Goal: Communication & Community: Answer question/provide support

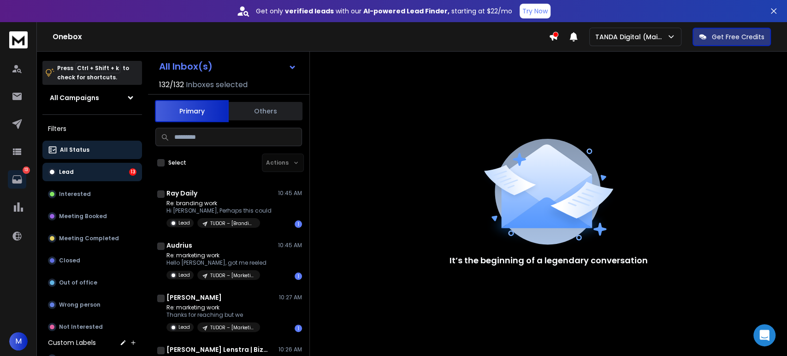
click at [66, 170] on p "Lead" at bounding box center [66, 171] width 15 height 7
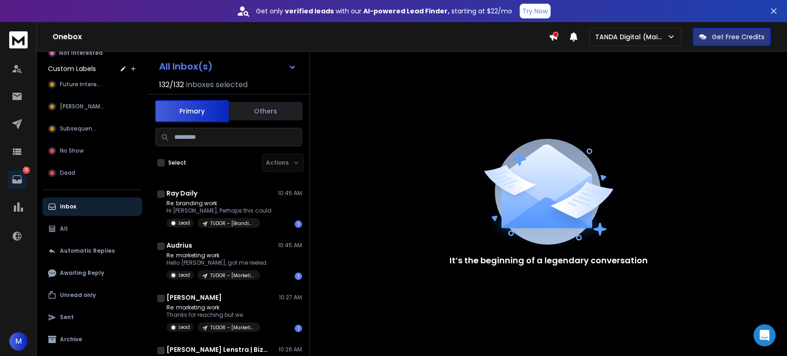
scroll to position [281, 0]
click at [64, 291] on p "Unread only" at bounding box center [78, 294] width 36 height 7
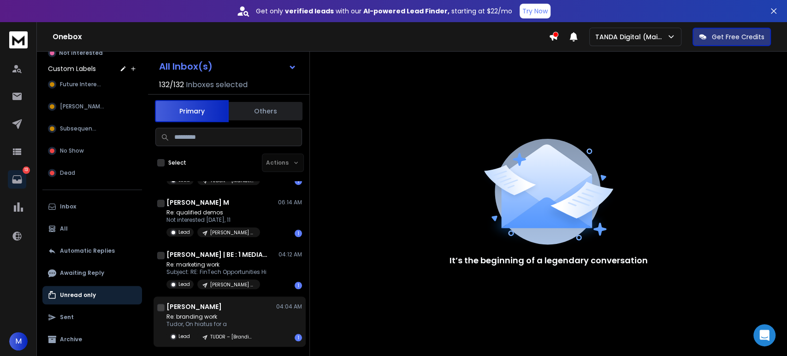
scroll to position [511, 0]
click at [244, 317] on p "Re: branding work" at bounding box center [213, 316] width 94 height 7
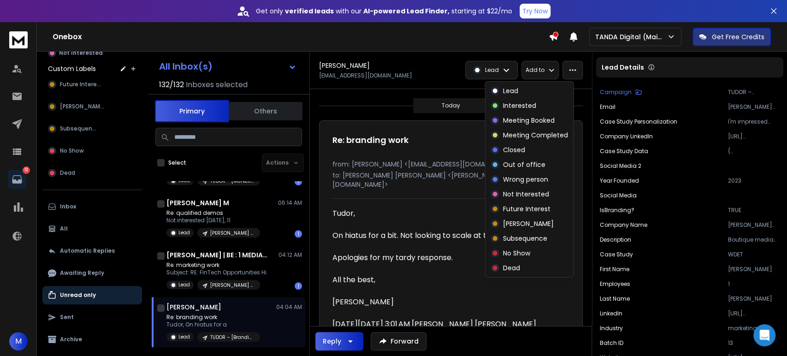
click at [510, 72] on icon at bounding box center [505, 69] width 7 height 7
click at [522, 189] on p "Not Interested" at bounding box center [526, 193] width 46 height 9
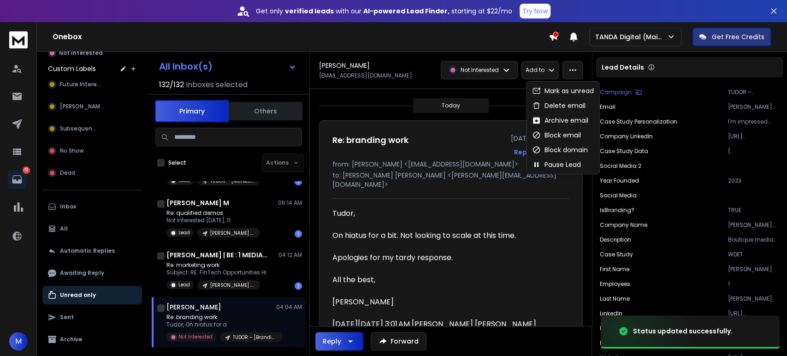
click at [583, 70] on button "button" at bounding box center [572, 70] width 20 height 18
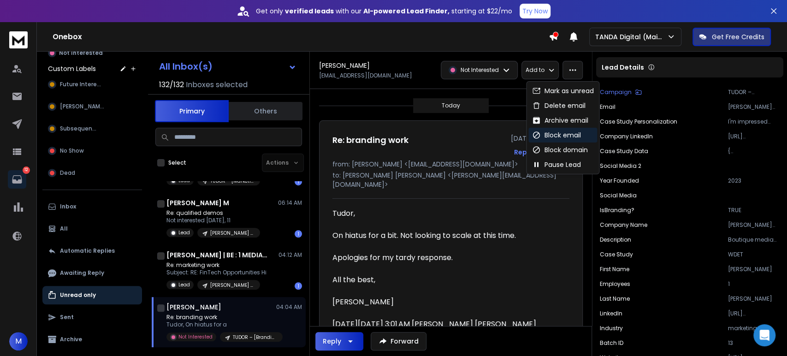
click at [563, 132] on div "Block email" at bounding box center [556, 134] width 48 height 9
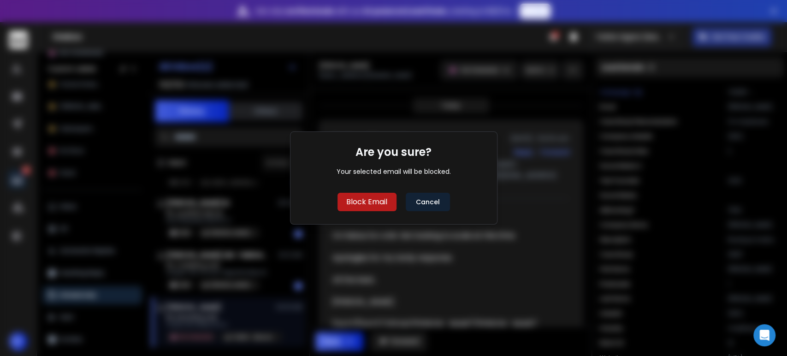
click at [383, 202] on button "Block Email" at bounding box center [366, 202] width 59 height 18
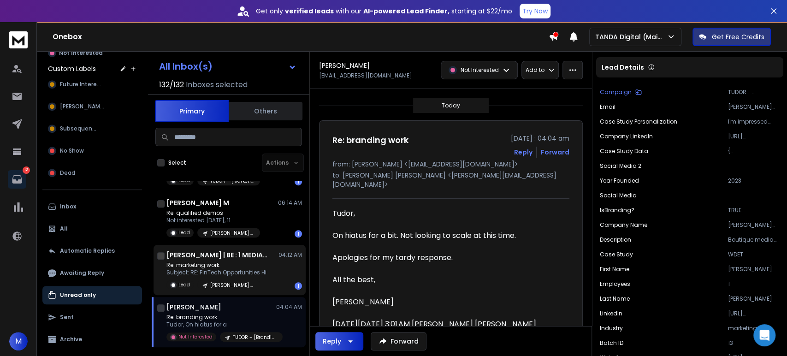
click at [221, 265] on p "Re: marketing work" at bounding box center [216, 264] width 100 height 7
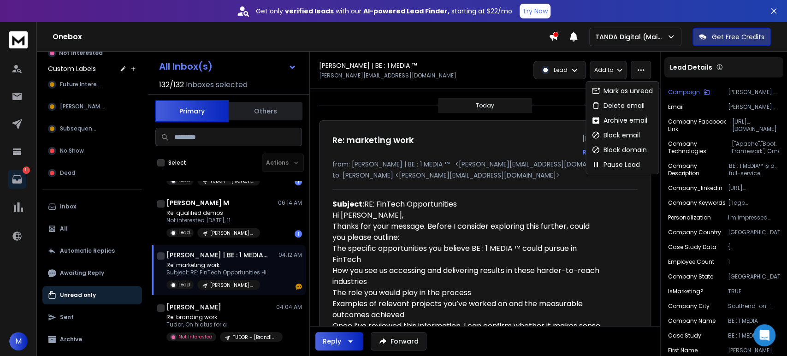
click at [646, 75] on button "button" at bounding box center [641, 70] width 20 height 18
click at [642, 88] on div "Mark as unread" at bounding box center [621, 90] width 61 height 9
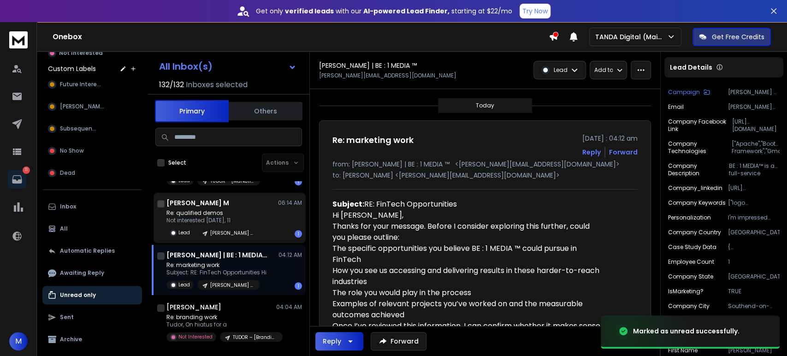
click at [240, 219] on p "Not interested [DATE], 11" at bounding box center [213, 220] width 94 height 7
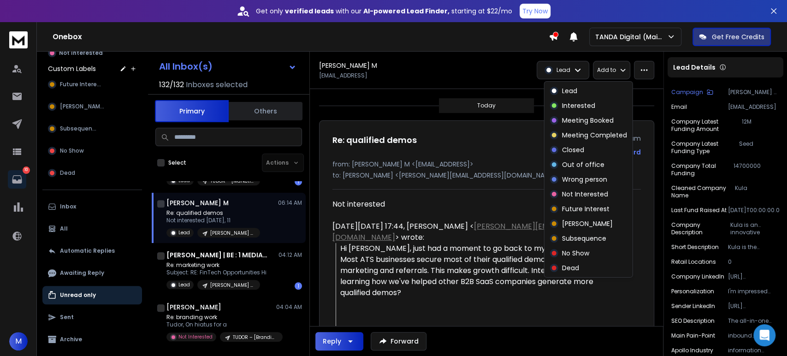
click at [568, 65] on div "Lead" at bounding box center [563, 70] width 52 height 18
click at [573, 195] on p "Not Interested" at bounding box center [585, 193] width 46 height 9
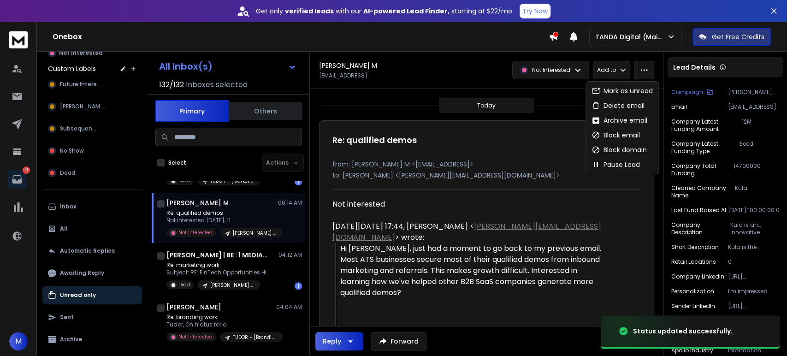
click at [647, 70] on icon "button" at bounding box center [643, 69] width 7 height 1
click at [613, 131] on div "Block email" at bounding box center [615, 134] width 48 height 9
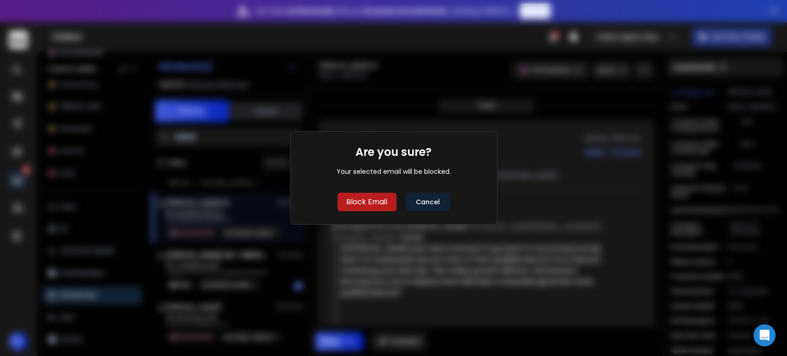
click at [374, 202] on button "Block Email" at bounding box center [366, 202] width 59 height 18
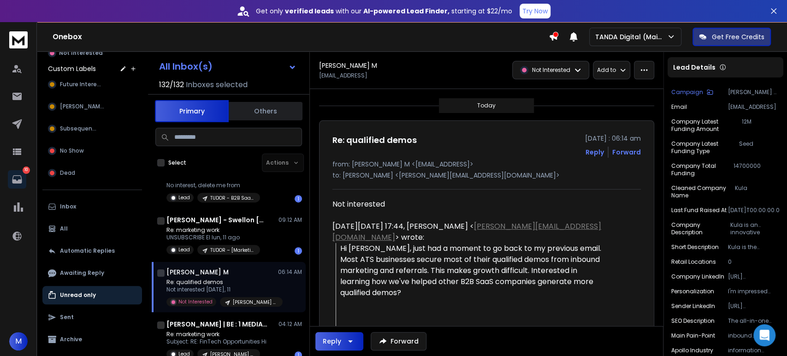
scroll to position [439, 0]
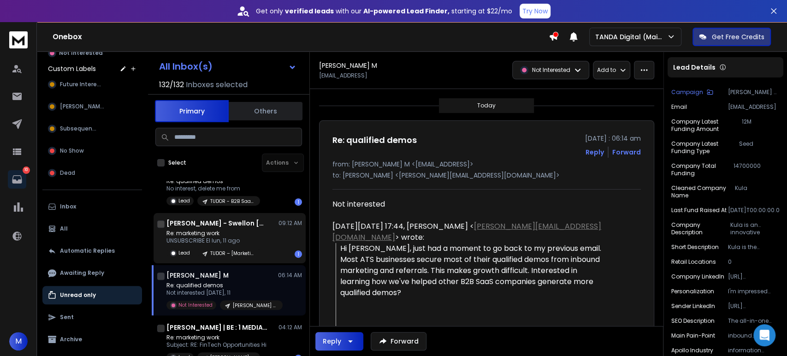
click at [233, 236] on p "Re: marketing work" at bounding box center [213, 233] width 94 height 7
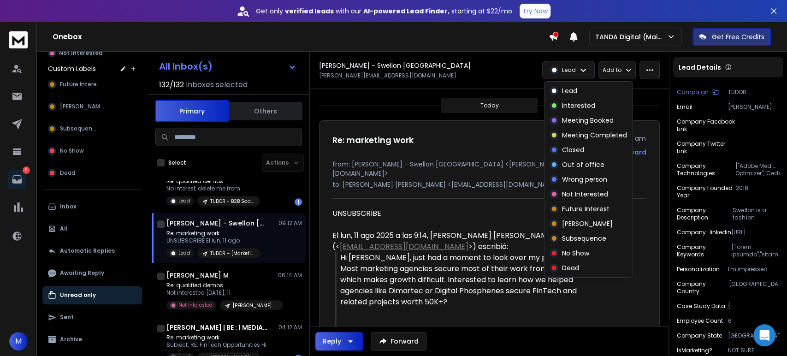
click at [558, 71] on div at bounding box center [554, 70] width 8 height 8
click at [573, 194] on p "Not Interested" at bounding box center [585, 193] width 46 height 9
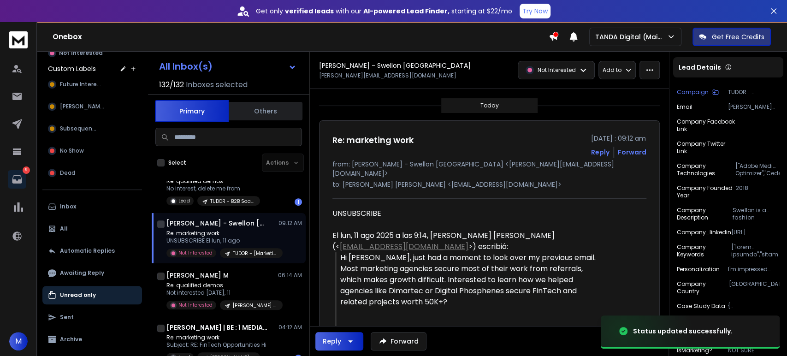
click at [649, 70] on icon "button" at bounding box center [649, 69] width 7 height 1
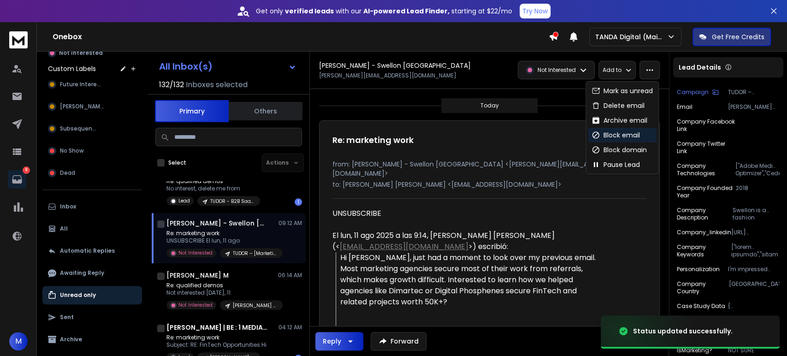
click at [630, 139] on div "Block email" at bounding box center [615, 134] width 48 height 9
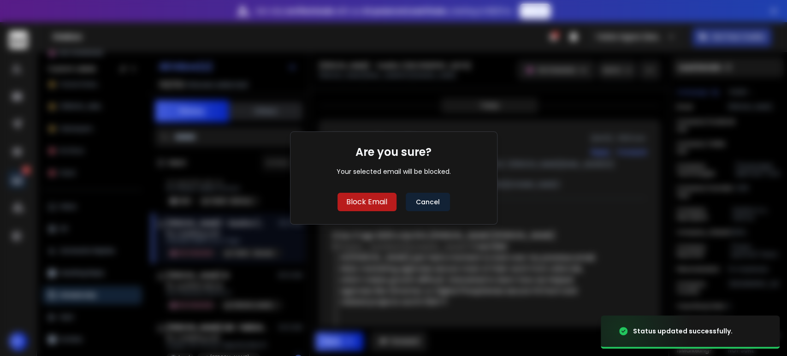
click at [384, 206] on button "Block Email" at bounding box center [366, 202] width 59 height 18
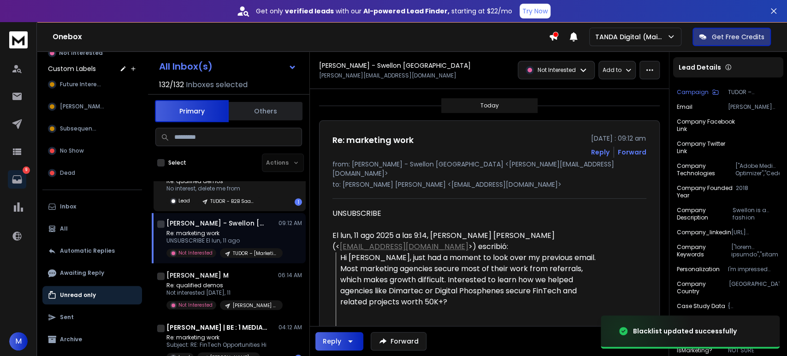
click at [237, 189] on p "No interest, delete me from" at bounding box center [213, 188] width 94 height 7
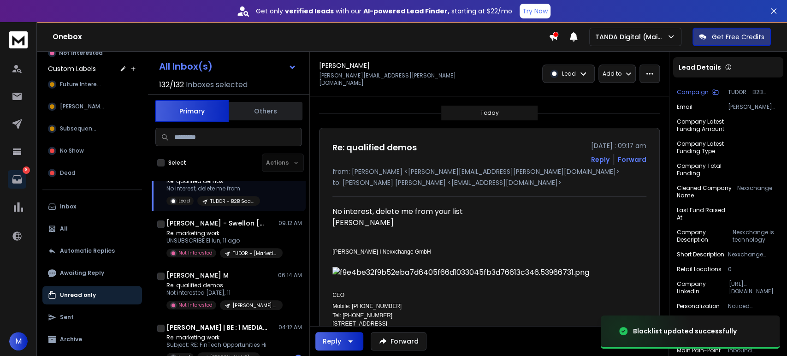
click at [580, 77] on div "Lead" at bounding box center [569, 74] width 52 height 18
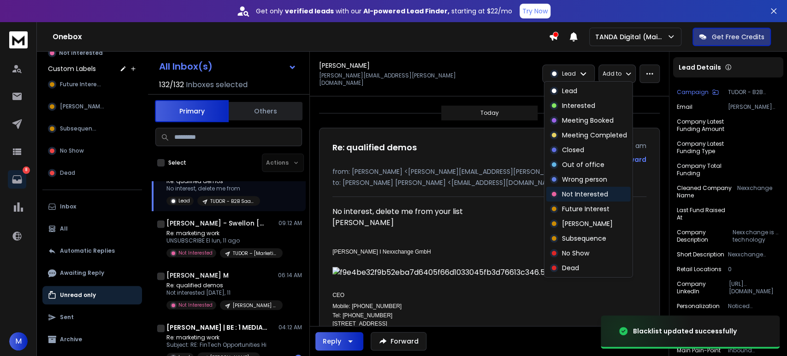
click at [586, 198] on p "Not Interested" at bounding box center [585, 193] width 46 height 9
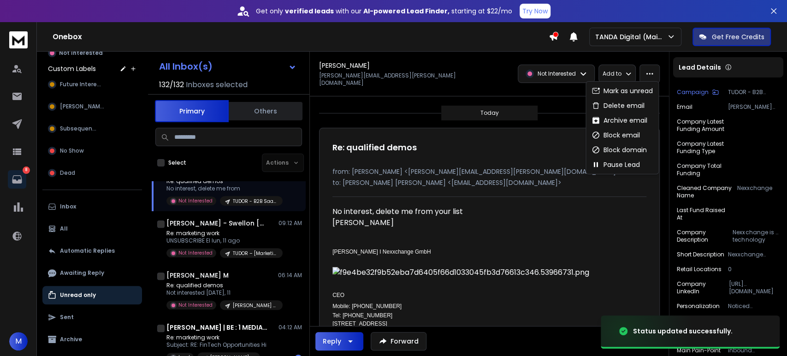
click at [646, 75] on button "button" at bounding box center [649, 74] width 20 height 18
click at [624, 137] on div "Block email" at bounding box center [615, 134] width 48 height 9
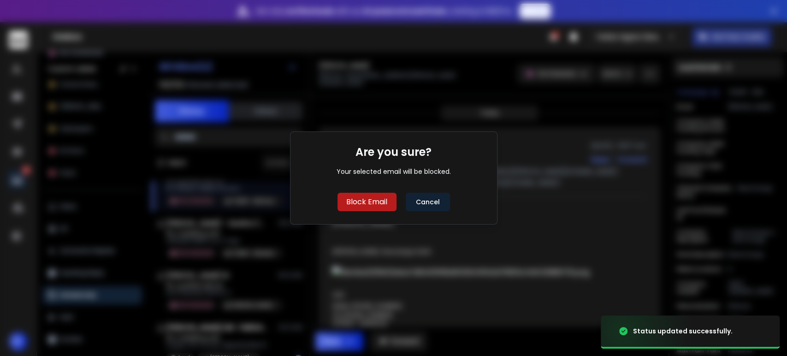
click at [363, 203] on button "Block Email" at bounding box center [366, 202] width 59 height 18
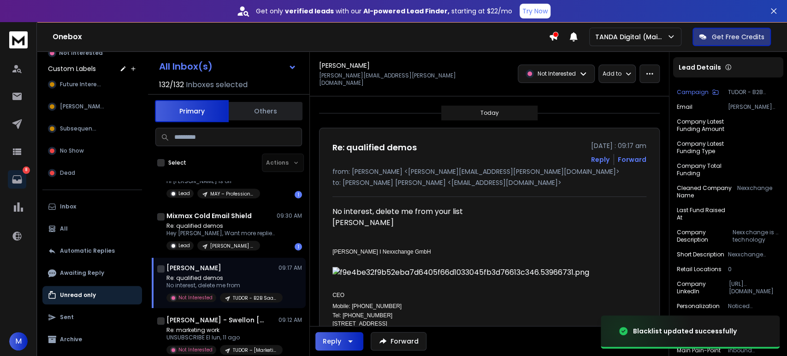
scroll to position [328, 0]
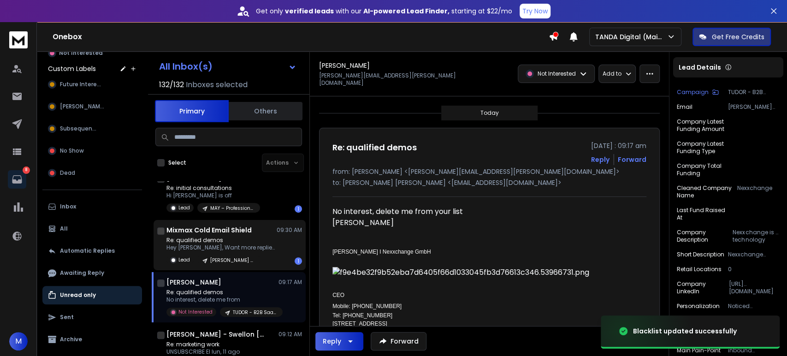
click at [236, 240] on p "Re: qualified demos" at bounding box center [221, 239] width 111 height 7
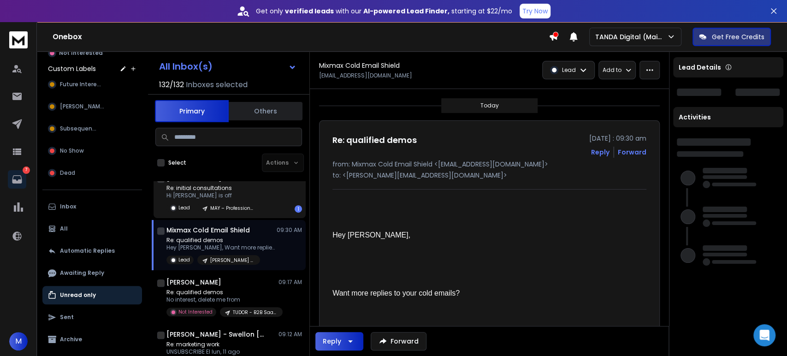
click at [262, 189] on div "Re: initial consultations Hi May Thomas is off Lead MAY – Professional Services…" at bounding box center [234, 198] width 136 height 28
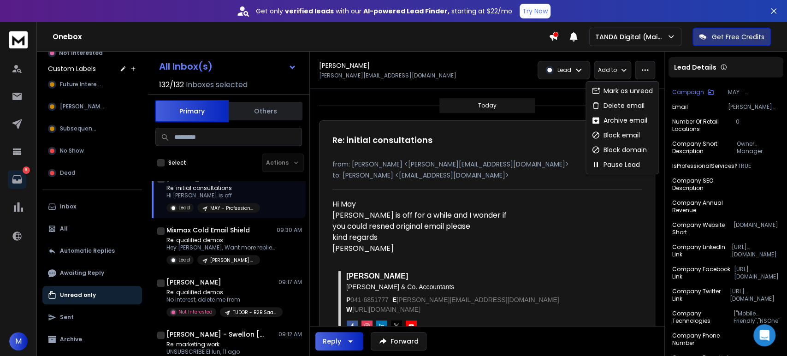
click at [649, 71] on icon "button" at bounding box center [645, 70] width 8 height 8
click at [635, 89] on div "Mark as unread" at bounding box center [621, 90] width 61 height 9
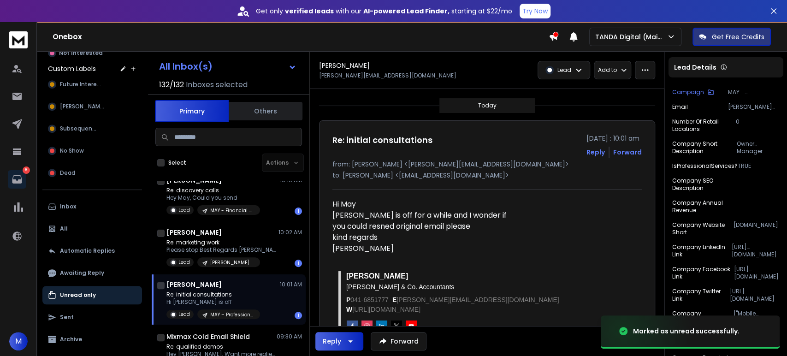
scroll to position [220, 0]
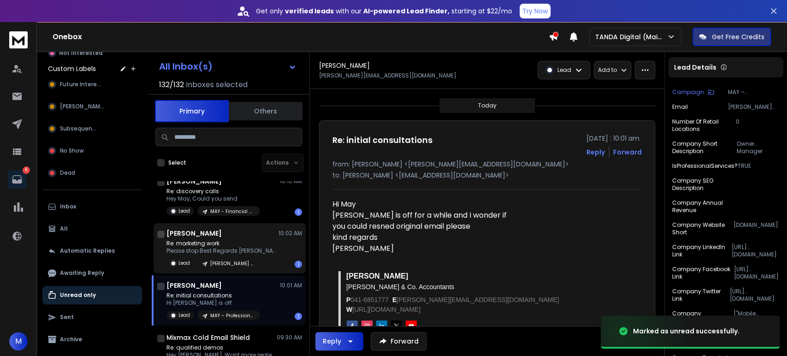
click at [295, 247] on div "Re: marketing work Please stop Best Regards Kristian Lead IOAN – [Marketing] – …" at bounding box center [234, 254] width 136 height 28
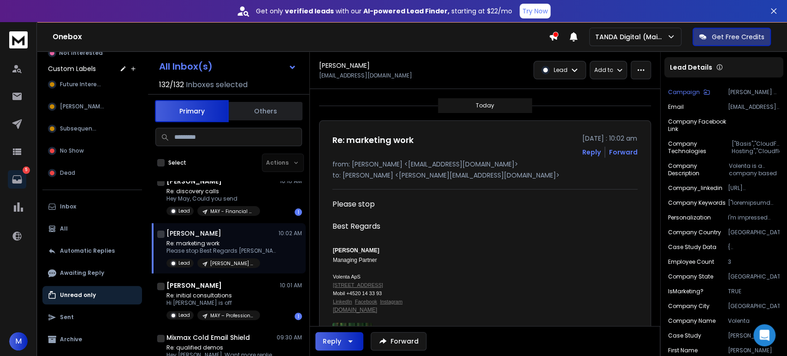
click at [579, 74] on div "Lead" at bounding box center [560, 70] width 52 height 18
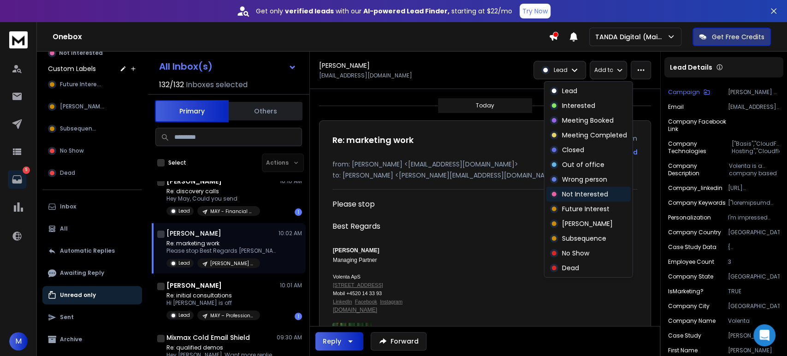
click at [587, 195] on p "Not Interested" at bounding box center [585, 193] width 46 height 9
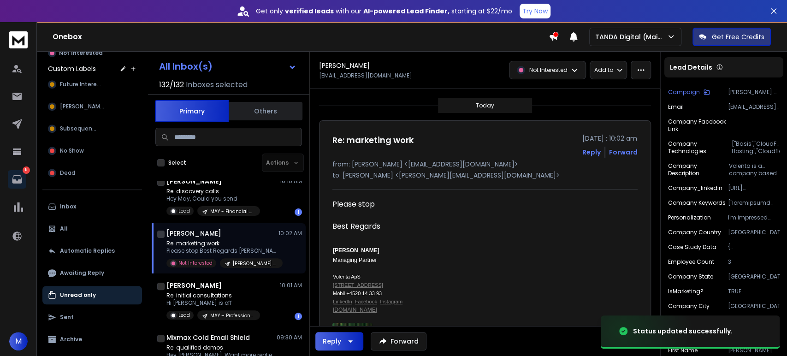
click at [644, 70] on icon "button" at bounding box center [641, 69] width 7 height 1
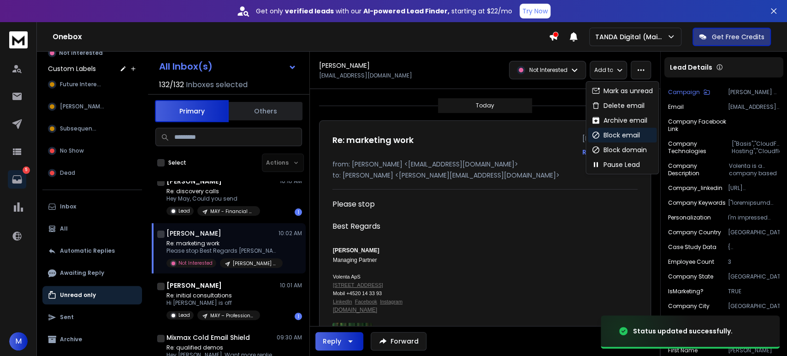
click at [622, 137] on div "Block email" at bounding box center [615, 134] width 48 height 9
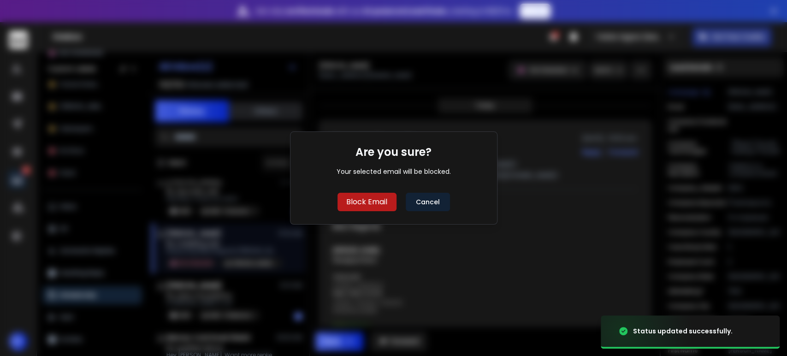
click at [374, 209] on button "Block Email" at bounding box center [366, 202] width 59 height 18
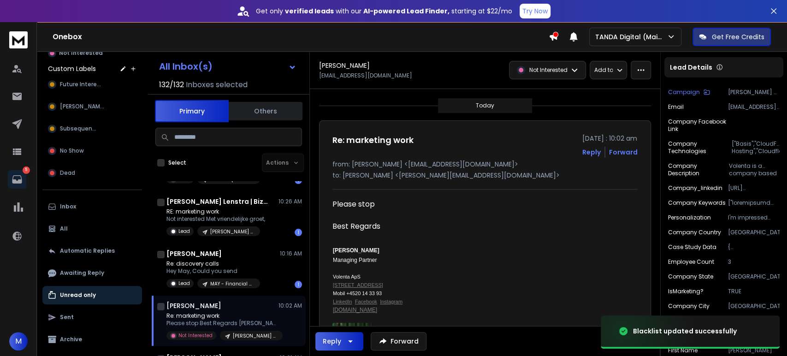
scroll to position [147, 0]
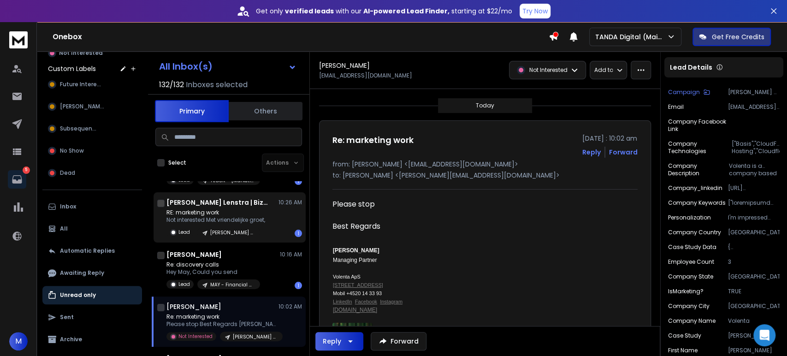
click at [299, 200] on p "10:26 AM" at bounding box center [290, 202] width 24 height 7
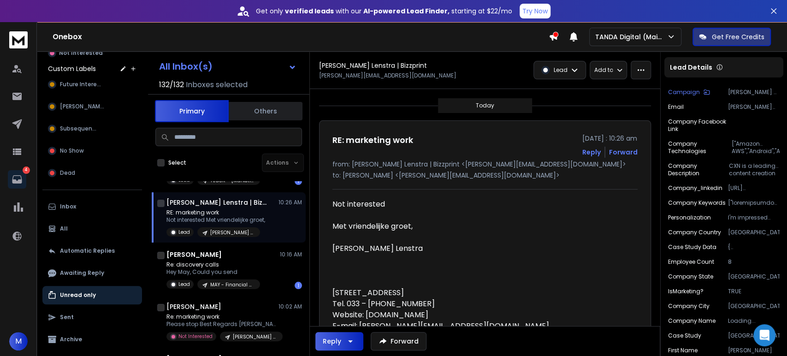
click at [549, 71] on div at bounding box center [545, 70] width 8 height 8
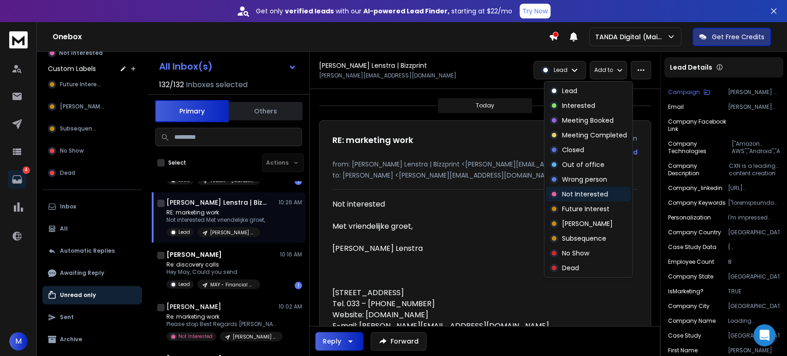
click at [589, 195] on p "Not Interested" at bounding box center [585, 193] width 46 height 9
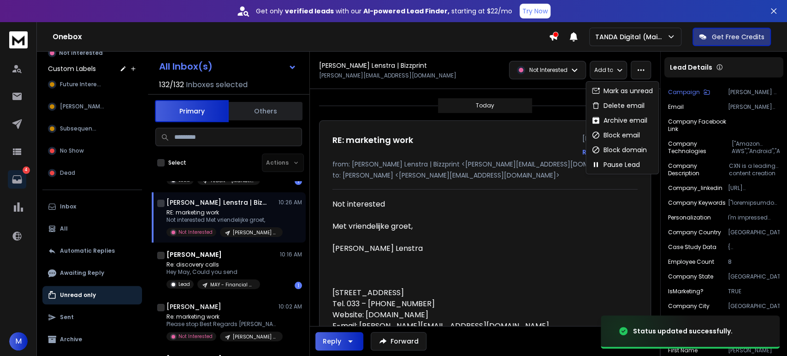
click at [644, 70] on icon "button" at bounding box center [641, 69] width 7 height 1
click at [624, 136] on div "Block email" at bounding box center [615, 134] width 48 height 9
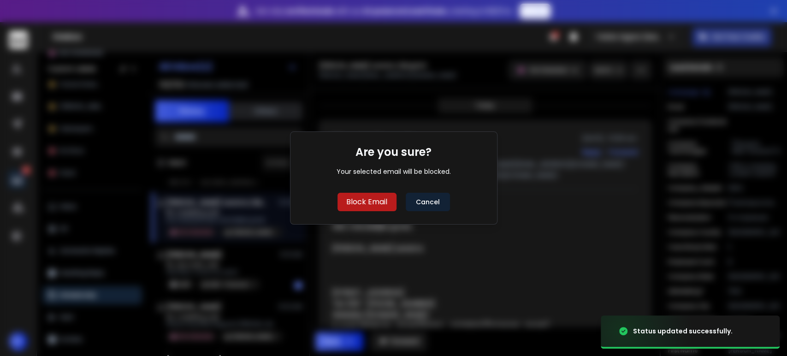
click at [373, 210] on button "Block Email" at bounding box center [366, 202] width 59 height 18
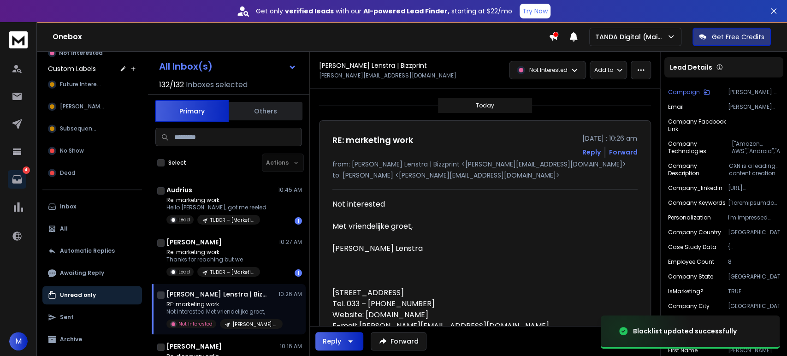
scroll to position [54, 0]
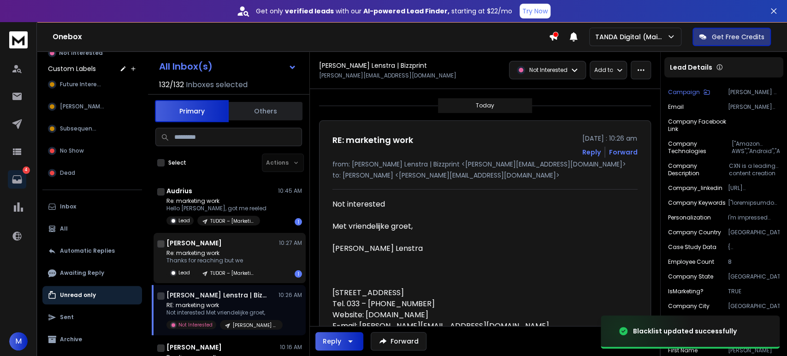
click at [272, 258] on div "Re: marketing work Thanks for reaching but we Lead TUDOR – [Marketing] – EU – 1…" at bounding box center [234, 263] width 136 height 28
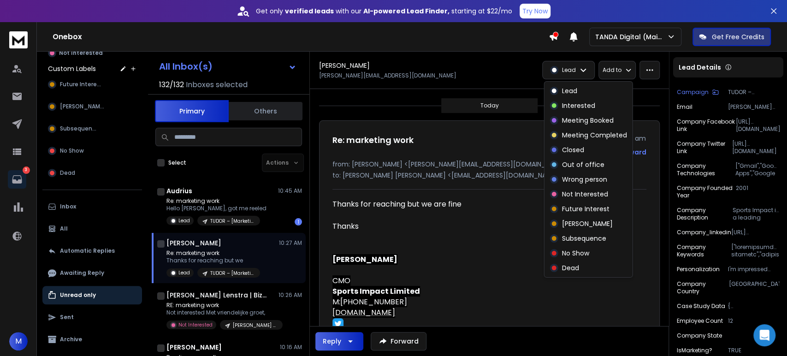
click at [575, 70] on p "Lead" at bounding box center [569, 69] width 14 height 7
click at [588, 195] on p "Not Interested" at bounding box center [585, 193] width 46 height 9
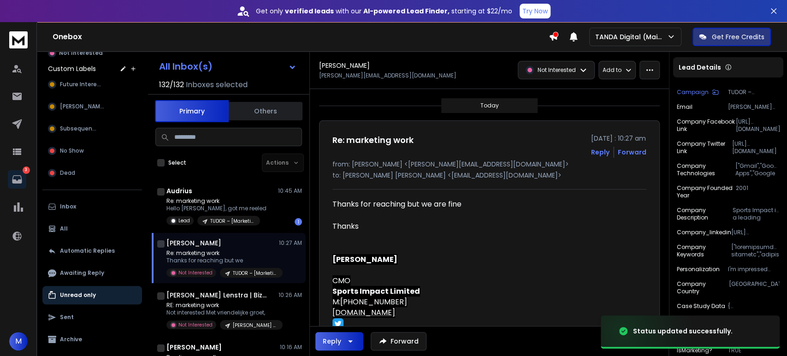
click at [649, 70] on icon "button" at bounding box center [649, 69] width 7 height 1
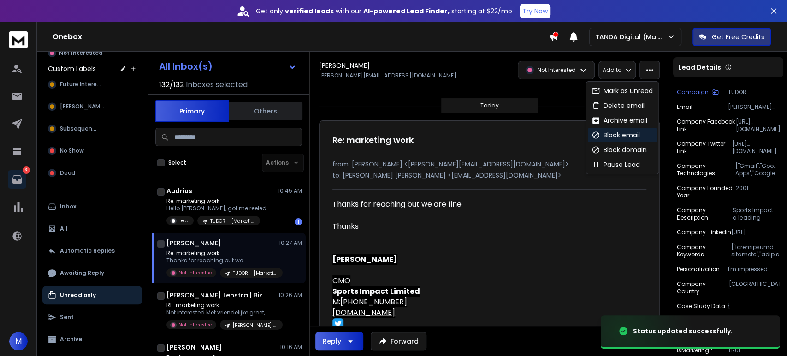
click at [629, 138] on div "Block email" at bounding box center [615, 134] width 48 height 9
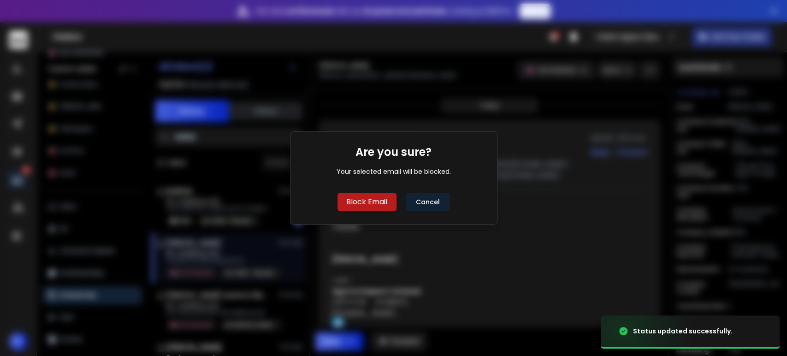
click at [377, 203] on button "Block Email" at bounding box center [366, 202] width 59 height 18
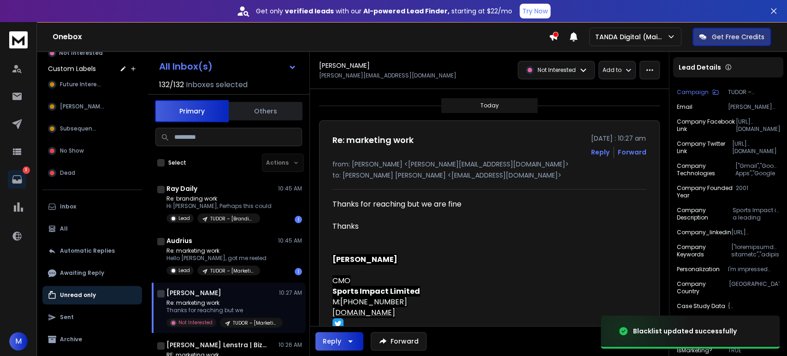
scroll to position [0, 0]
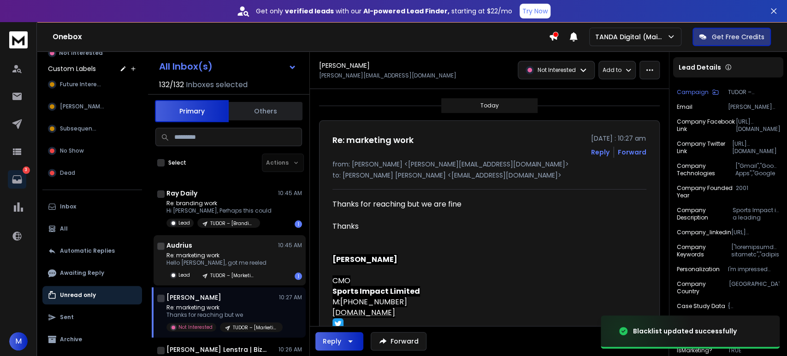
click at [274, 257] on div "Re: marketing work Hello Tudor, got me reeled Lead TUDOR – [Marketing] – EU – 1…" at bounding box center [234, 266] width 136 height 28
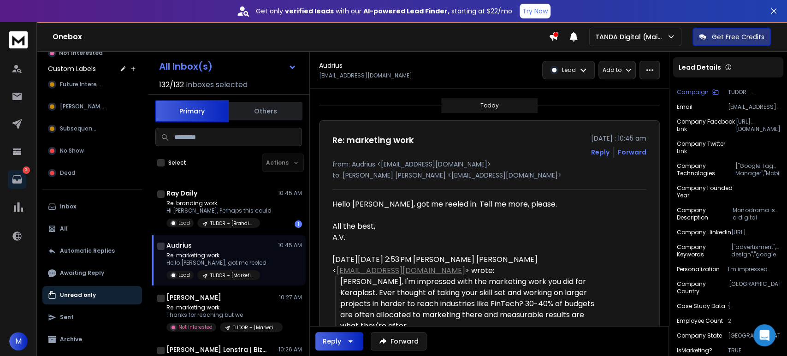
click at [649, 73] on icon "button" at bounding box center [649, 70] width 8 height 8
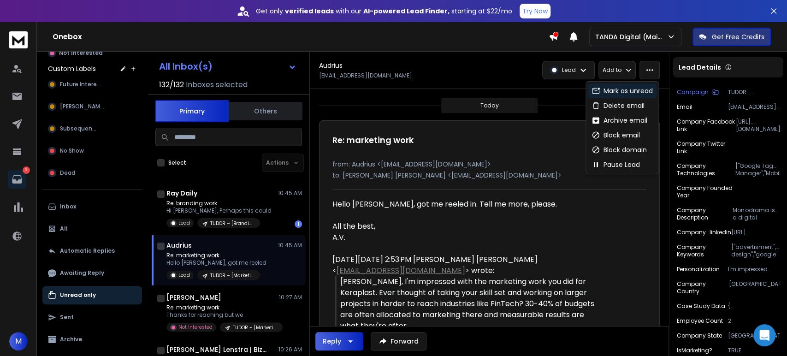
click at [638, 92] on div "Mark as unread" at bounding box center [621, 90] width 61 height 9
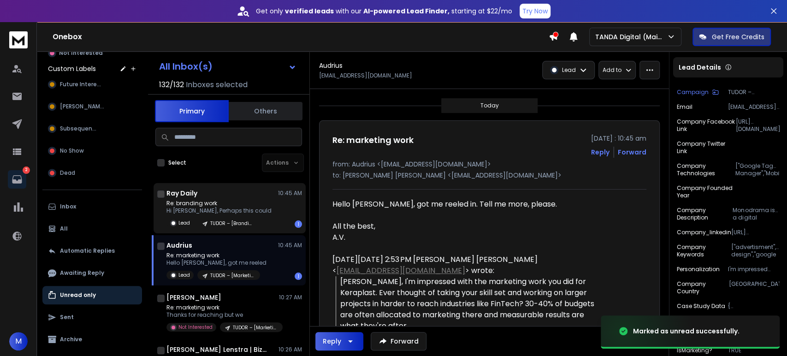
click at [286, 204] on div "Re: branding work Hi Tudor, Perhaps this could Lead TUDOR – [Branding/Design] |…" at bounding box center [234, 214] width 136 height 28
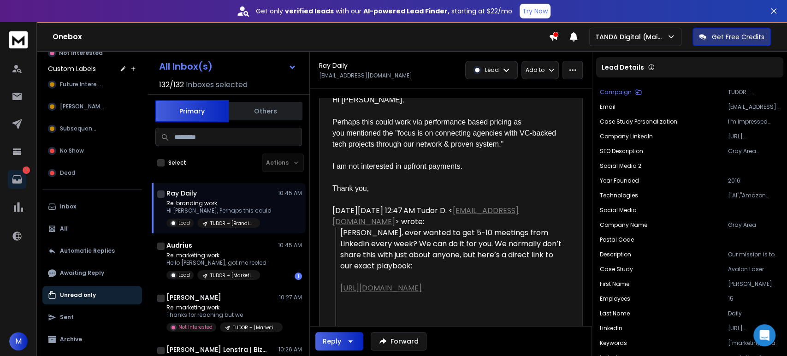
scroll to position [107, 0]
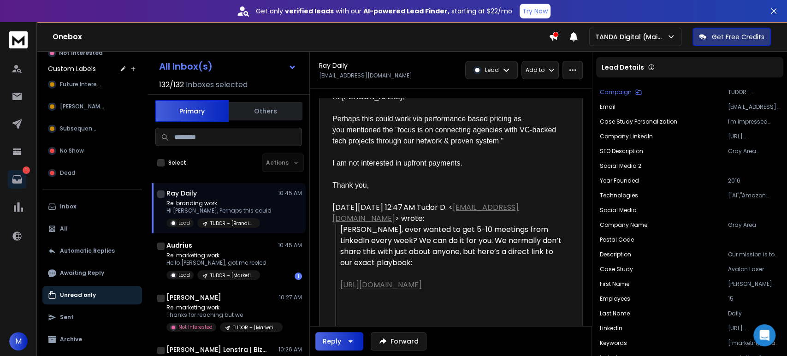
click at [499, 73] on p "Lead" at bounding box center [492, 69] width 14 height 7
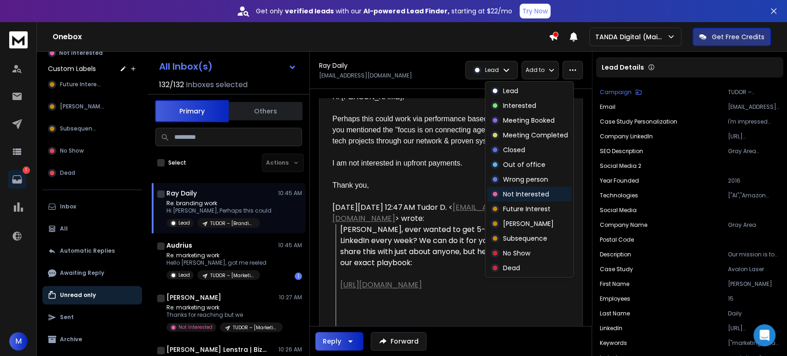
click at [531, 195] on p "Not Interested" at bounding box center [526, 193] width 46 height 9
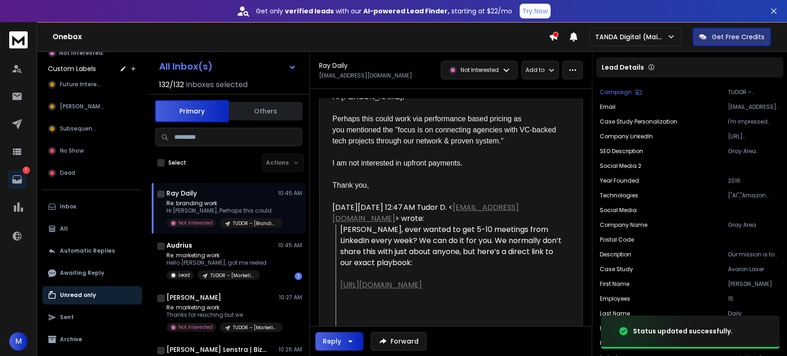
click at [577, 73] on icon "button" at bounding box center [572, 70] width 8 height 8
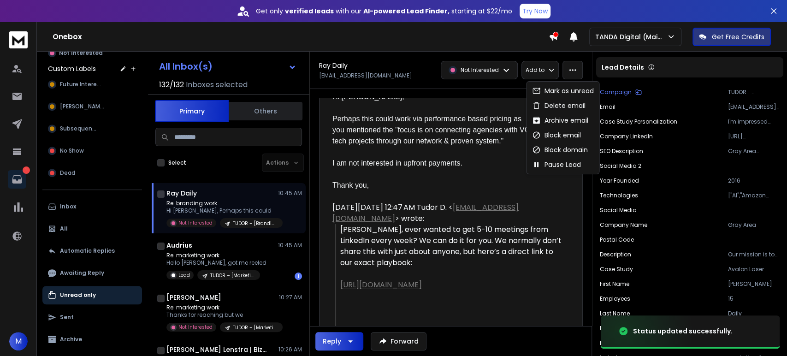
click at [517, 72] on div "Not Interested" at bounding box center [479, 70] width 76 height 18
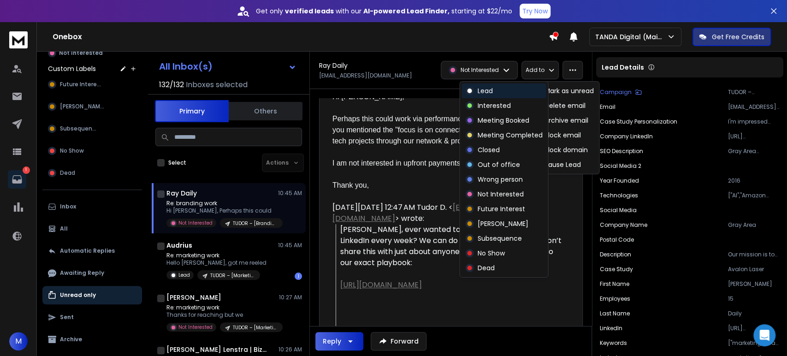
click at [509, 91] on div "Lead" at bounding box center [503, 90] width 84 height 15
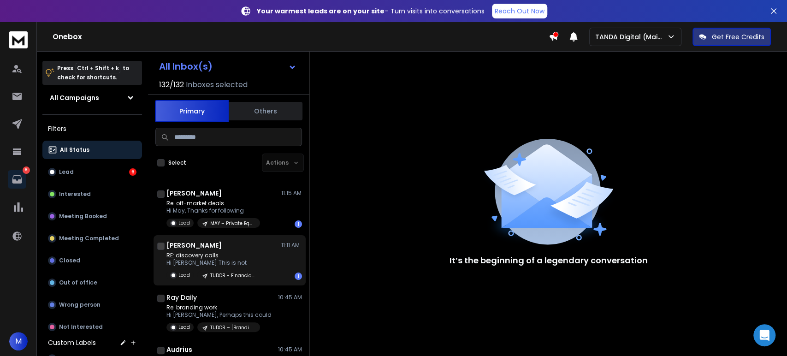
click at [258, 249] on div "Royston Fox 11:11 AM" at bounding box center [234, 245] width 136 height 9
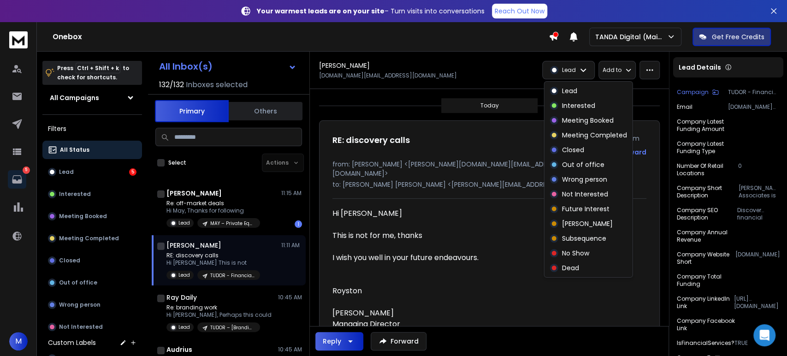
click at [563, 69] on p "Lead" at bounding box center [569, 69] width 14 height 7
click at [568, 195] on p "Not Interested" at bounding box center [585, 193] width 46 height 9
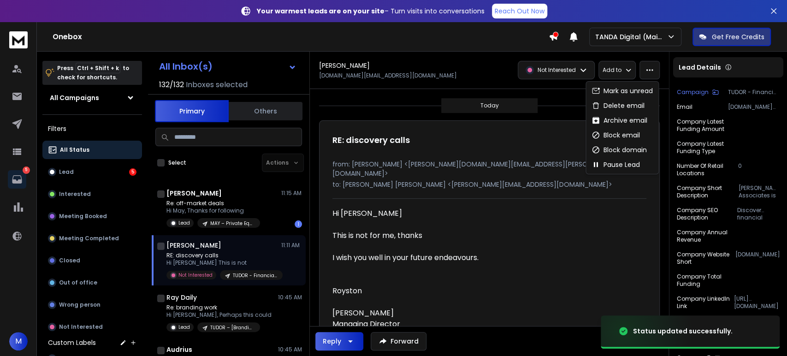
click at [644, 66] on button "button" at bounding box center [649, 70] width 20 height 18
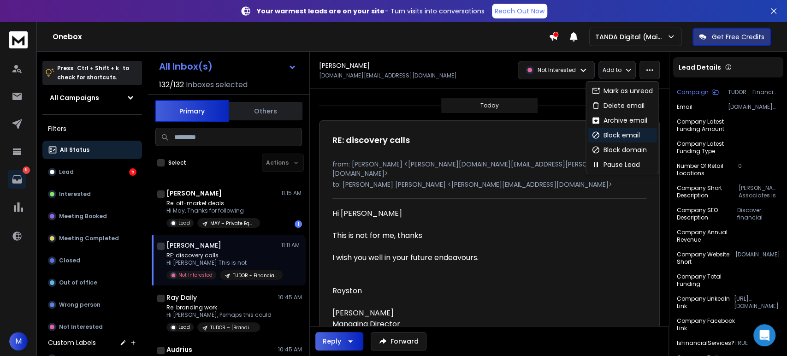
click at [616, 133] on div "Block email" at bounding box center [615, 134] width 48 height 9
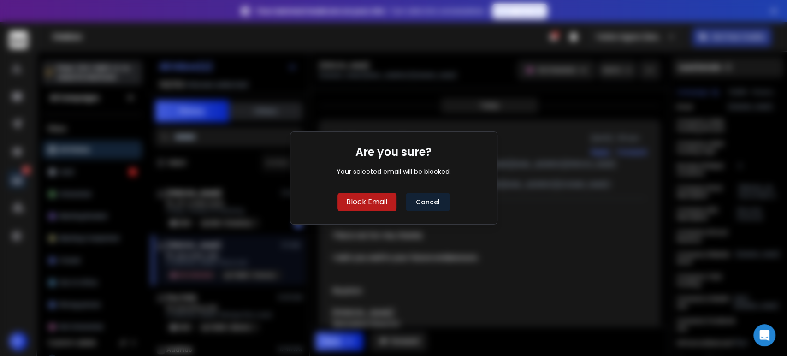
click at [378, 198] on button "Block Email" at bounding box center [366, 202] width 59 height 18
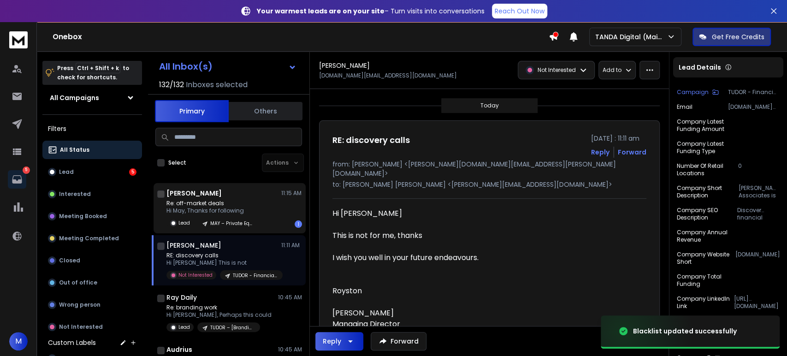
click at [255, 205] on p "Re: off-market deals" at bounding box center [213, 203] width 94 height 7
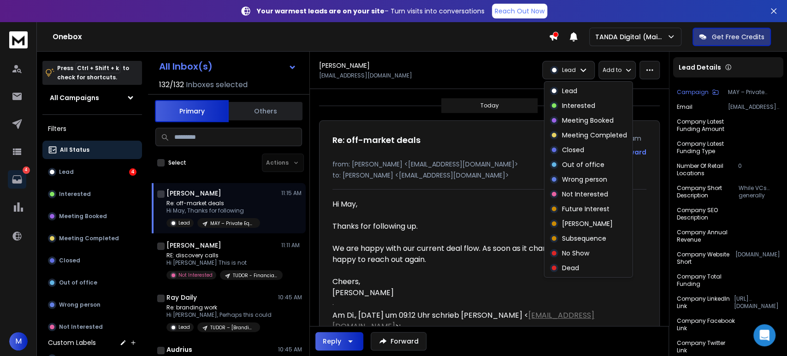
click at [565, 69] on p "Lead" at bounding box center [569, 69] width 14 height 7
click at [575, 207] on p "Future Interest" at bounding box center [585, 208] width 47 height 9
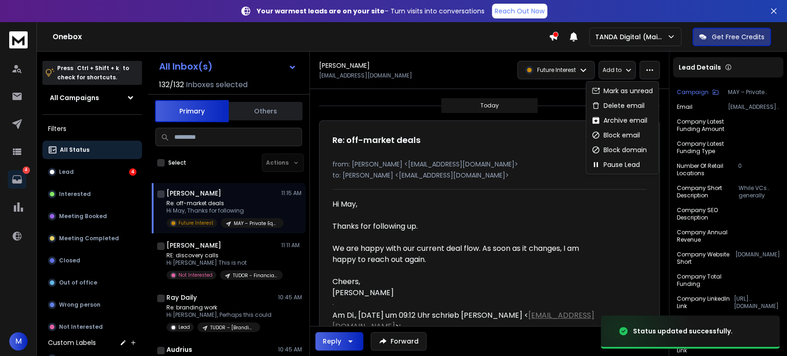
click at [650, 65] on button "button" at bounding box center [649, 70] width 20 height 18
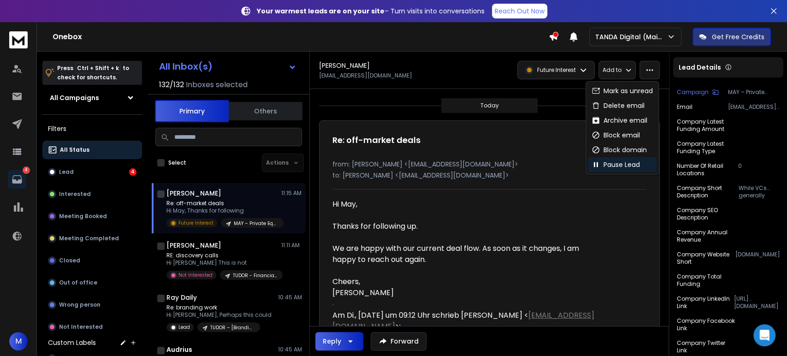
click at [606, 170] on div "Pause Lead" at bounding box center [622, 164] width 69 height 15
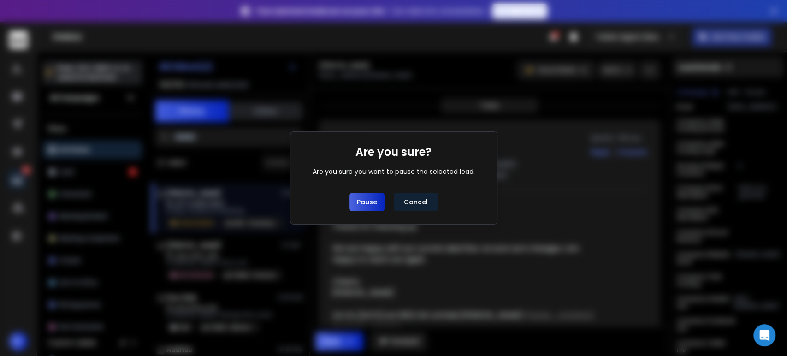
click at [358, 196] on button "Pause" at bounding box center [366, 202] width 35 height 18
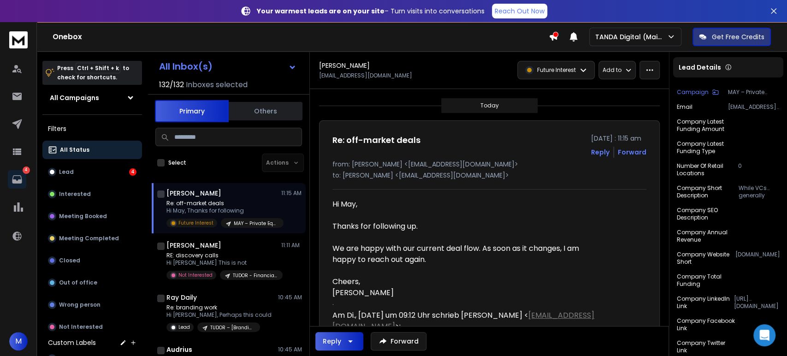
click at [644, 75] on button "button" at bounding box center [649, 70] width 20 height 18
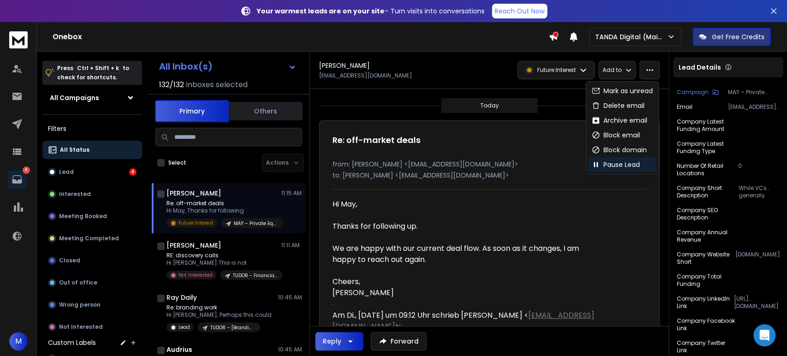
click at [626, 162] on div "Pause Lead" at bounding box center [615, 164] width 48 height 9
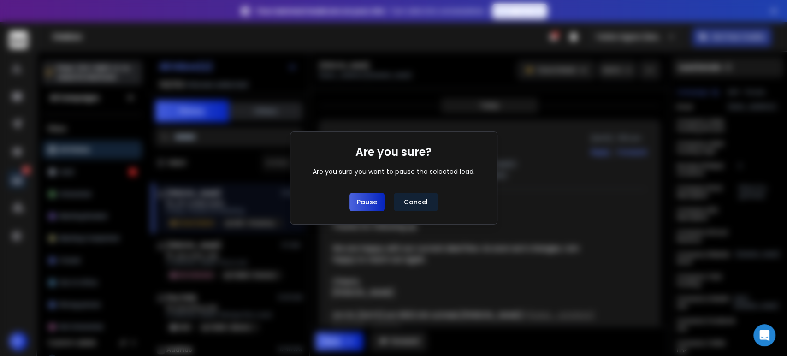
click at [355, 202] on button "Pause" at bounding box center [366, 202] width 35 height 18
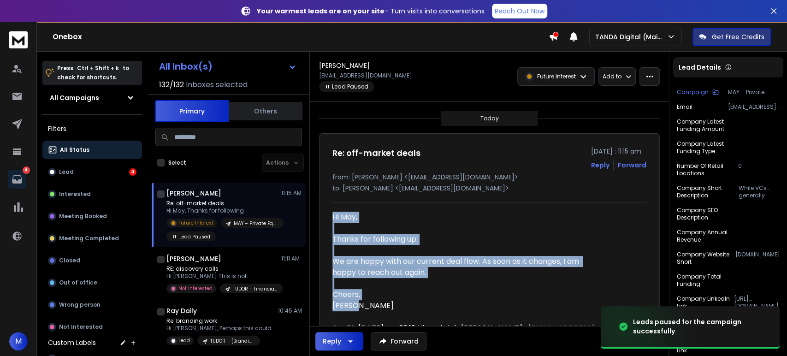
drag, startPoint x: 358, startPoint y: 307, endPoint x: 325, endPoint y: 201, distance: 110.7
click at [325, 201] on div "Re: off-market deals 12 August 2025 : 11:15 am Reply Forward from: Niklas Walin…" at bounding box center [489, 326] width 341 height 387
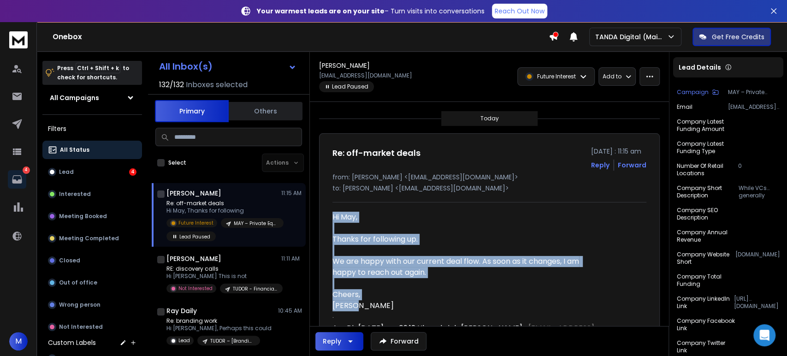
copy div "Hi May, Thanks for following up. We are happy with our current deal flow. As so…"
click at [336, 339] on div "Reply" at bounding box center [332, 341] width 18 height 9
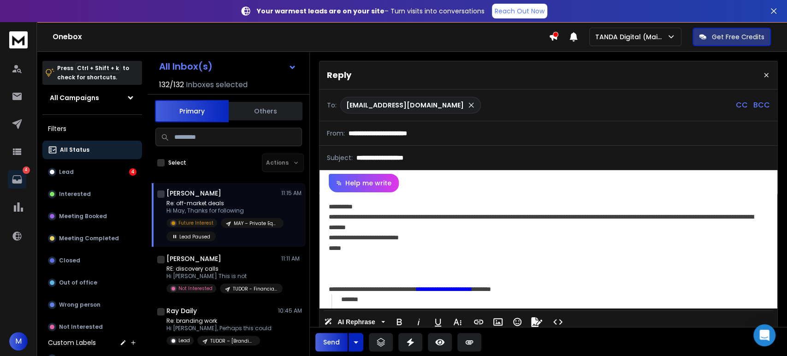
click at [381, 207] on p "**********" at bounding box center [543, 206] width 429 height 10
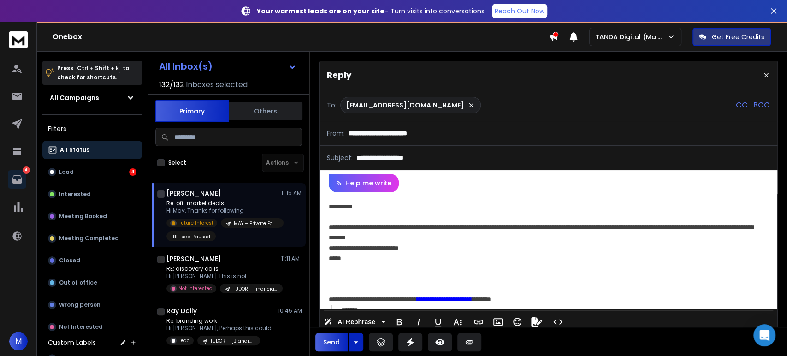
click at [468, 243] on p "**********" at bounding box center [543, 253] width 429 height 21
click at [485, 236] on p "**********" at bounding box center [543, 232] width 429 height 21
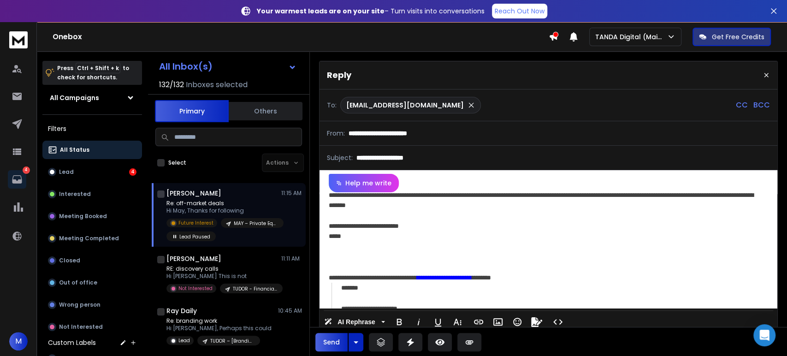
scroll to position [31, 0]
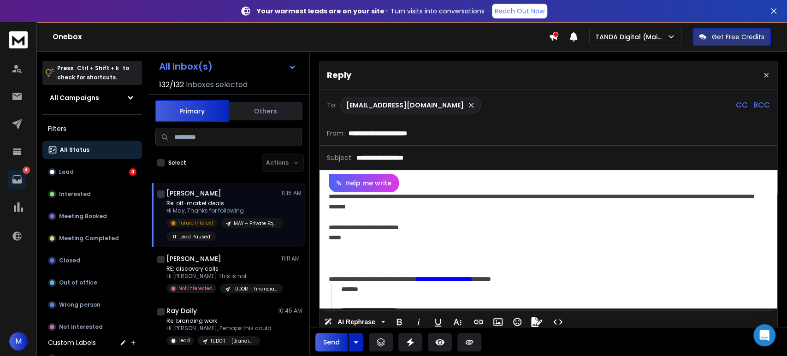
click at [365, 237] on p "**********" at bounding box center [543, 232] width 429 height 21
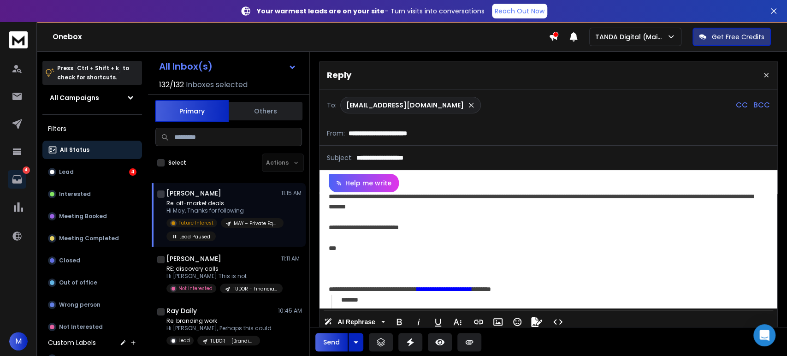
click at [366, 237] on p "**********" at bounding box center [543, 237] width 429 height 31
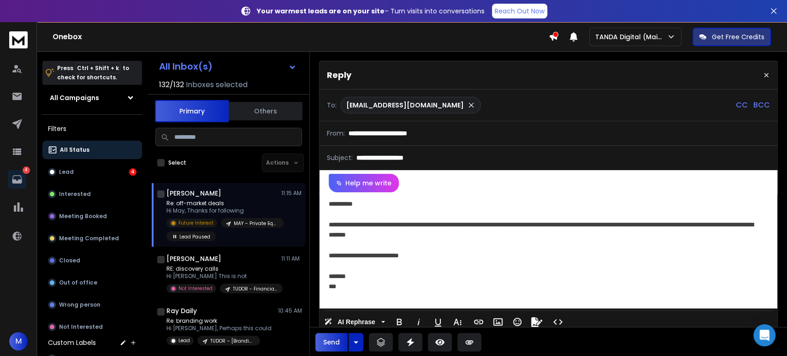
scroll to position [1, 0]
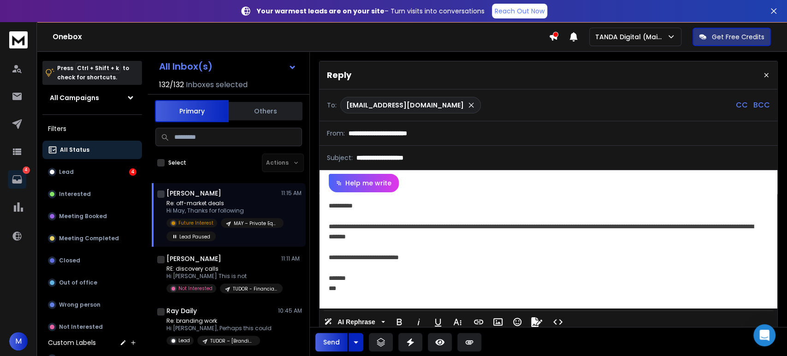
click at [419, 224] on p "**********" at bounding box center [543, 236] width 429 height 31
click at [556, 228] on p "**********" at bounding box center [543, 236] width 429 height 31
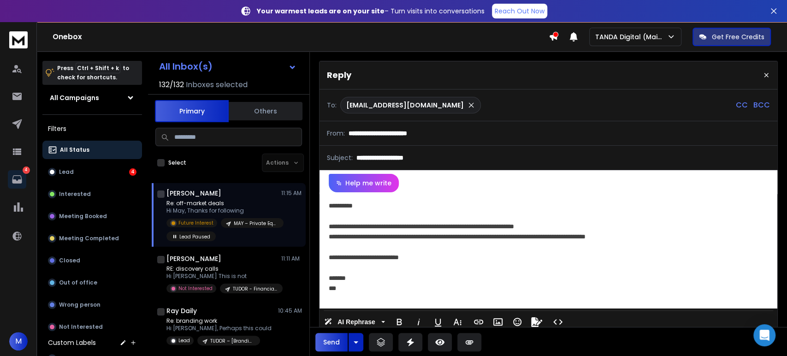
click at [328, 340] on button "Send" at bounding box center [331, 342] width 32 height 18
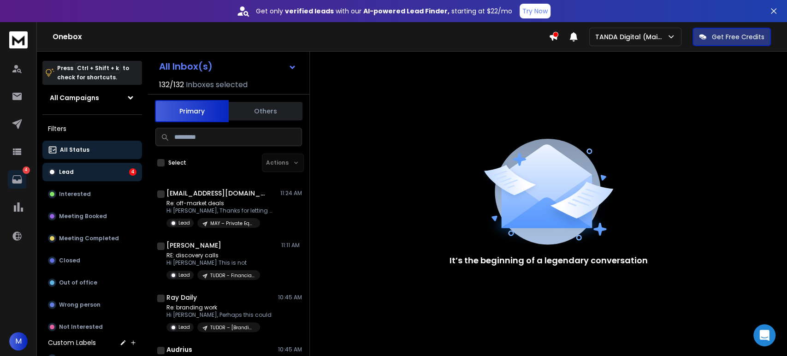
click at [113, 171] on button "Lead 4" at bounding box center [92, 172] width 100 height 18
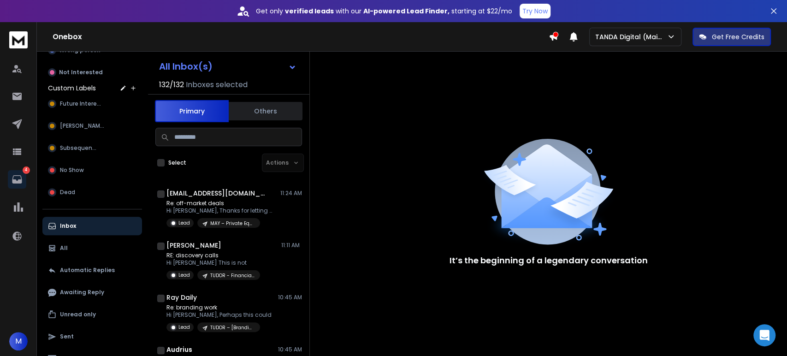
scroll to position [275, 0]
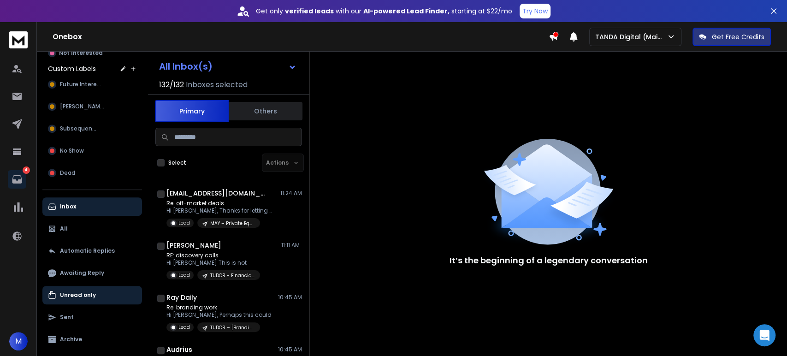
click at [80, 291] on p "Unread only" at bounding box center [78, 294] width 36 height 7
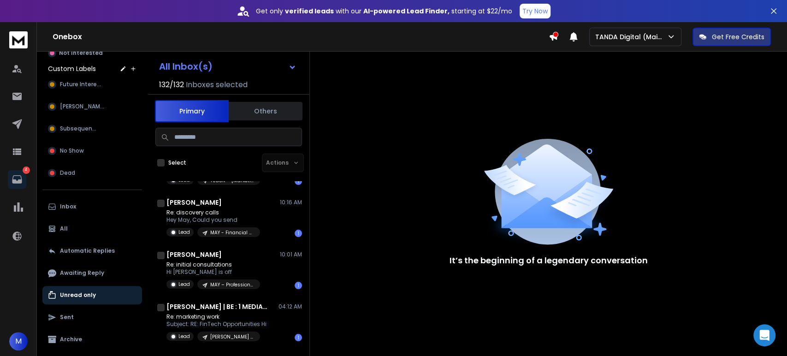
scroll to position [42, 0]
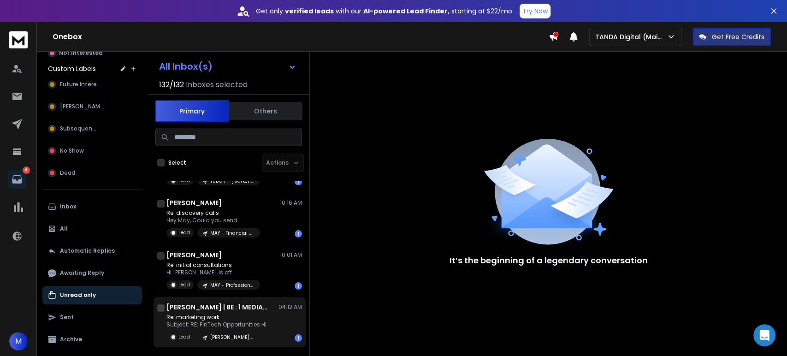
click at [252, 313] on p "Re: marketing work" at bounding box center [216, 316] width 100 height 7
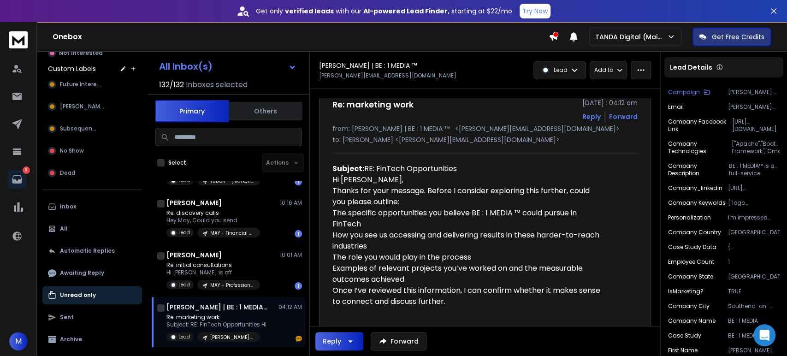
scroll to position [0, 0]
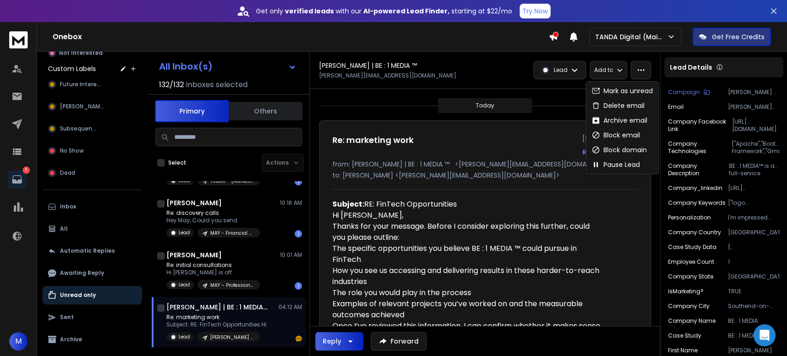
click at [644, 70] on icon "button" at bounding box center [641, 69] width 7 height 1
click at [627, 89] on div "Mark as unread" at bounding box center [621, 90] width 61 height 9
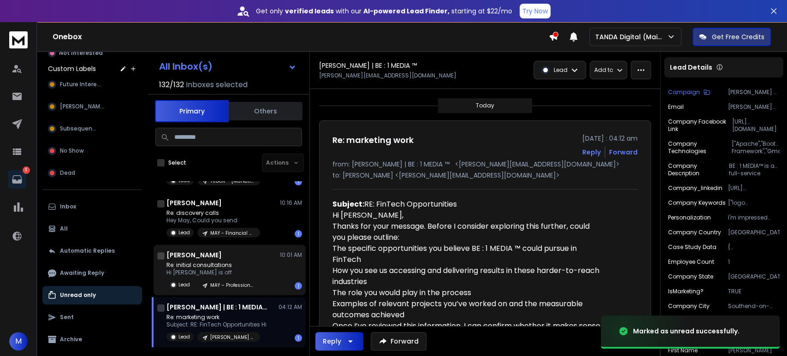
click at [247, 267] on p "Re: initial consultations" at bounding box center [213, 264] width 94 height 7
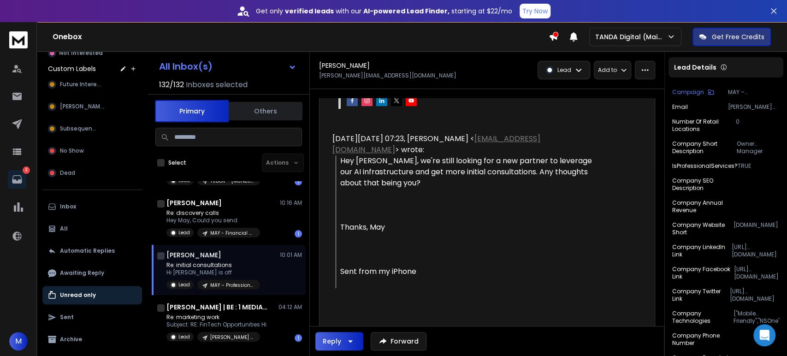
scroll to position [274, 0]
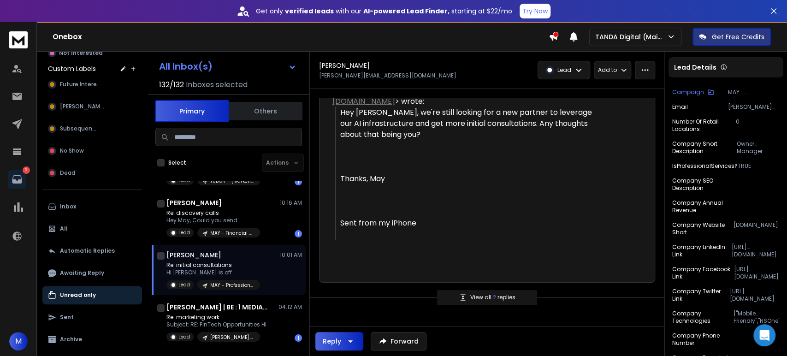
click at [463, 297] on icon at bounding box center [462, 297] width 5 height 6
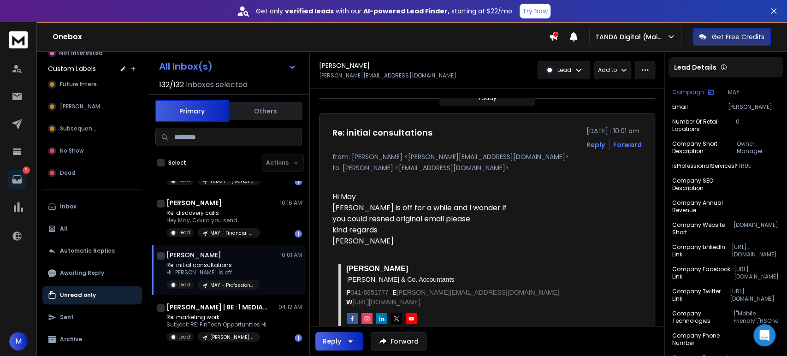
scroll to position [0, 0]
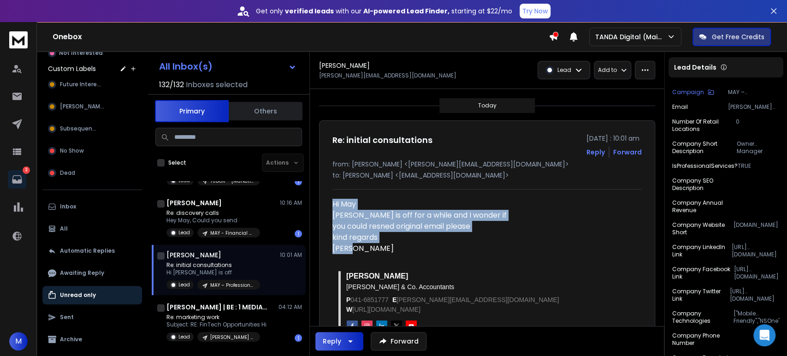
drag, startPoint x: 353, startPoint y: 250, endPoint x: 320, endPoint y: 199, distance: 60.7
click at [320, 199] on div "Re: initial consultations 12 August 2025 : 10:01 am Reply Forward from: Thomas …" at bounding box center [487, 338] width 336 height 436
copy div "Hi May Thomas is off for a while and I wonder if you could resned original emai…"
click at [327, 334] on button "Reply" at bounding box center [339, 341] width 48 height 18
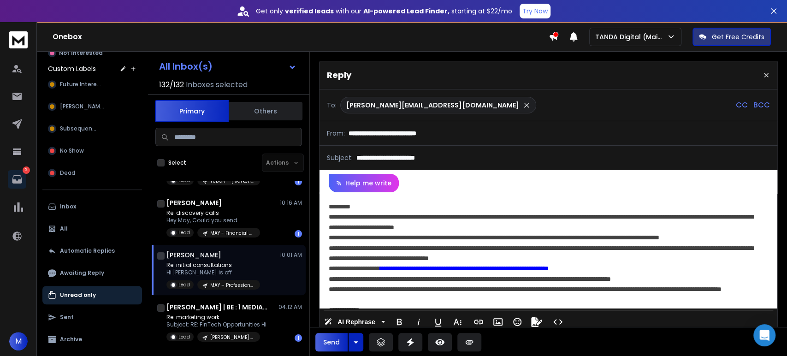
click at [419, 203] on p "*********" at bounding box center [543, 206] width 429 height 10
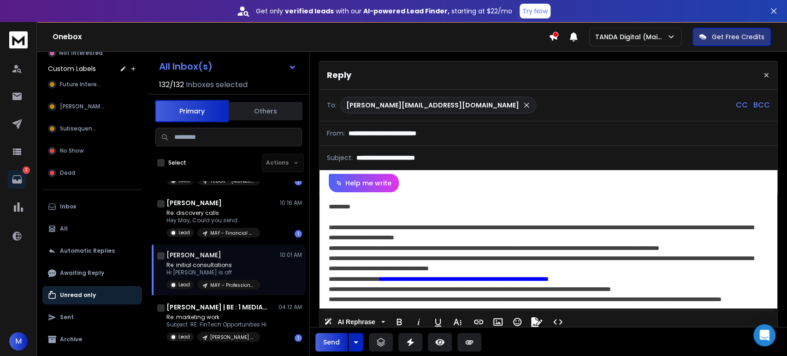
click at [522, 238] on p "**********" at bounding box center [543, 232] width 429 height 21
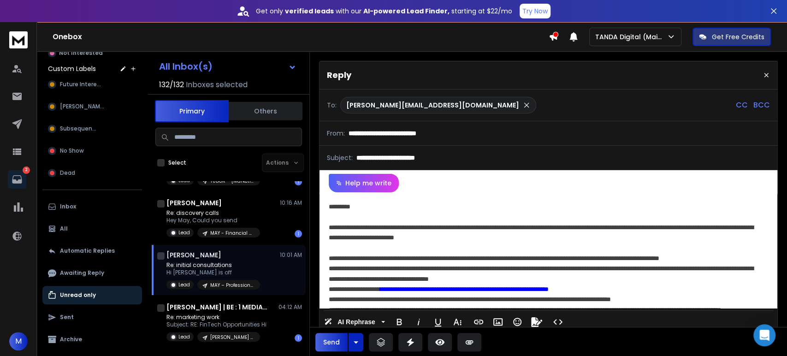
click at [365, 228] on p "**********" at bounding box center [543, 237] width 429 height 31
click at [740, 254] on p "**********" at bounding box center [543, 258] width 429 height 10
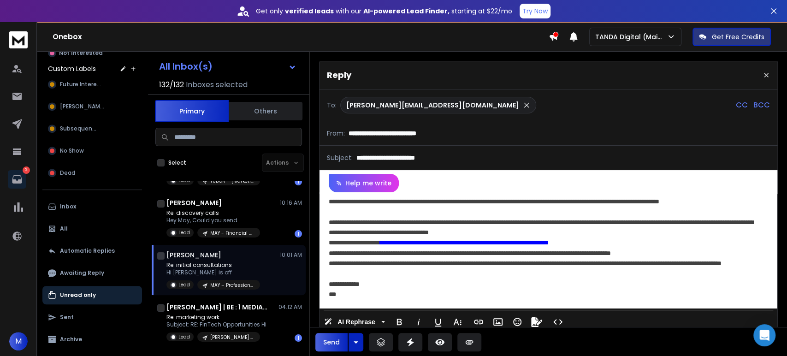
scroll to position [70, 0]
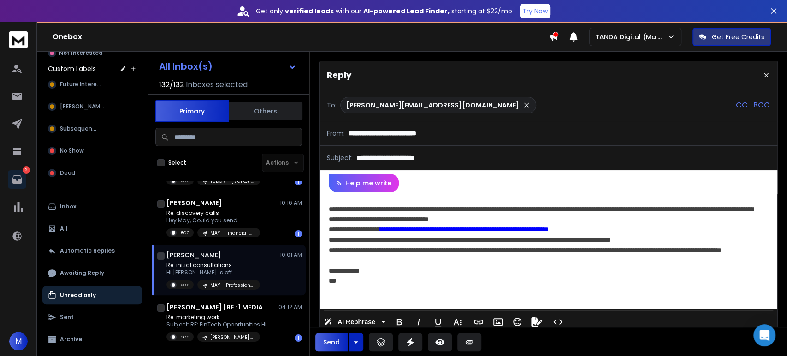
click at [718, 210] on p "**********" at bounding box center [543, 214] width 429 height 21
click at [587, 212] on p "**********" at bounding box center [543, 214] width 429 height 21
click at [616, 218] on p "**********" at bounding box center [543, 214] width 429 height 21
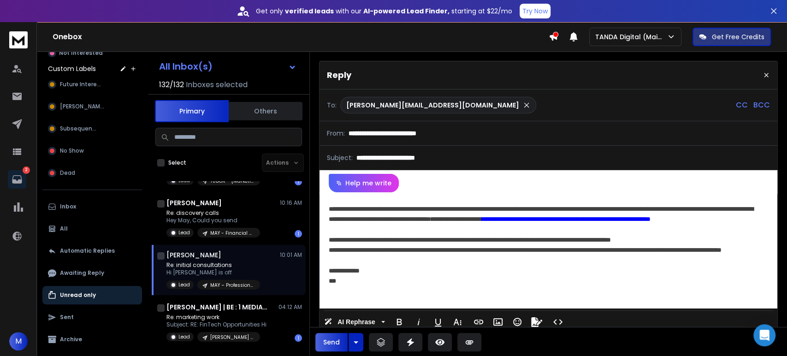
click at [661, 219] on p "**********" at bounding box center [543, 219] width 429 height 31
click at [579, 228] on p "**********" at bounding box center [543, 219] width 429 height 31
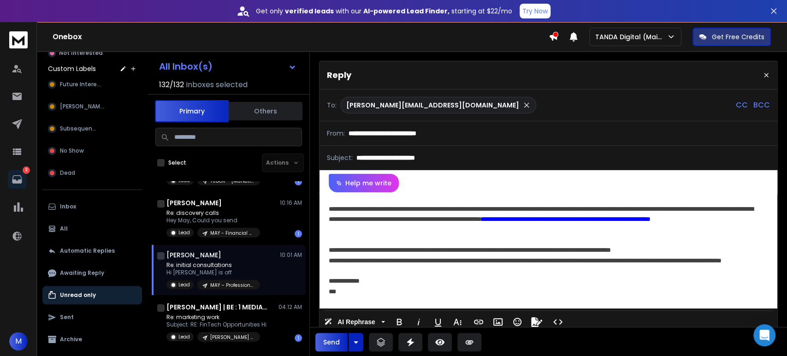
click at [679, 251] on p "**********" at bounding box center [543, 250] width 429 height 10
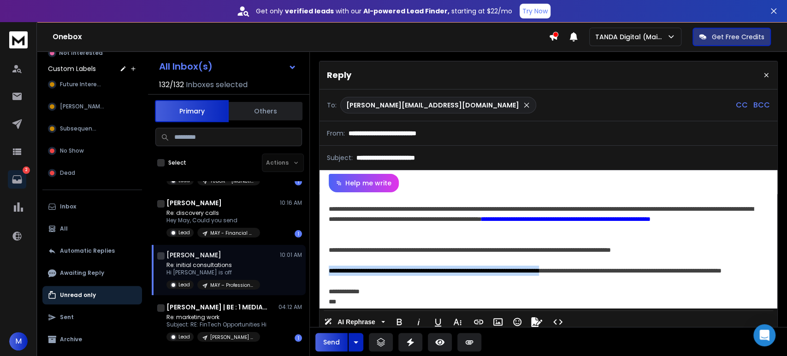
drag, startPoint x: 583, startPoint y: 268, endPoint x: 326, endPoint y: 266, distance: 256.8
click at [326, 266] on div "**********" at bounding box center [546, 250] width 455 height 116
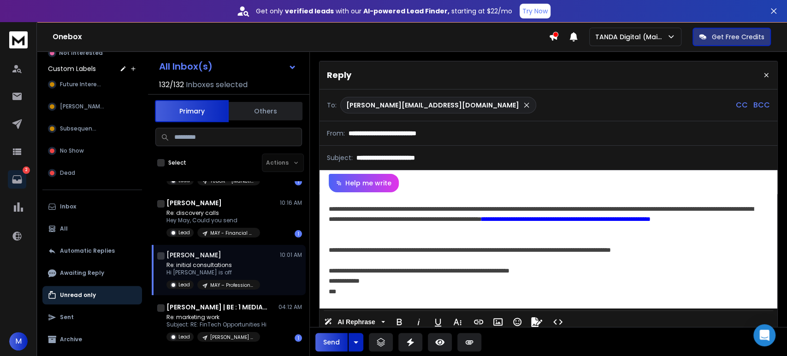
click at [558, 276] on p "**********" at bounding box center [543, 286] width 429 height 21
click at [549, 267] on p "**********" at bounding box center [543, 271] width 429 height 10
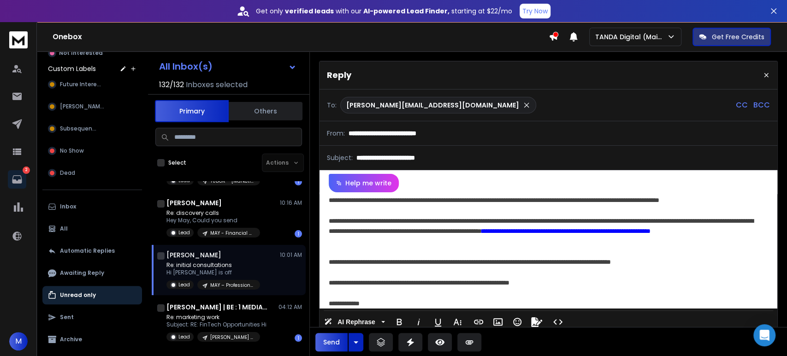
scroll to position [58, 0]
click at [333, 337] on button "Send" at bounding box center [331, 342] width 32 height 18
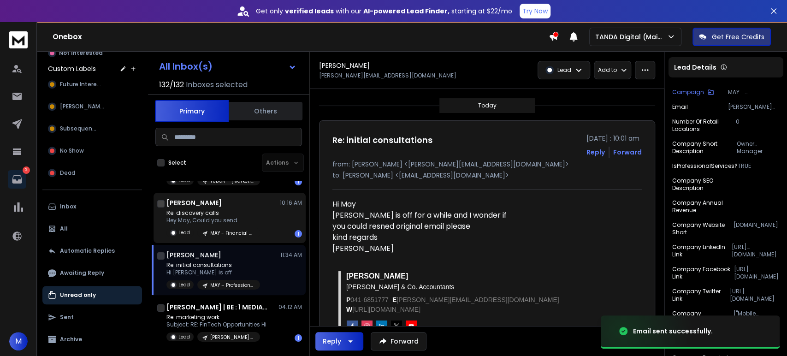
click at [226, 211] on p "Re: discovery calls" at bounding box center [213, 212] width 94 height 7
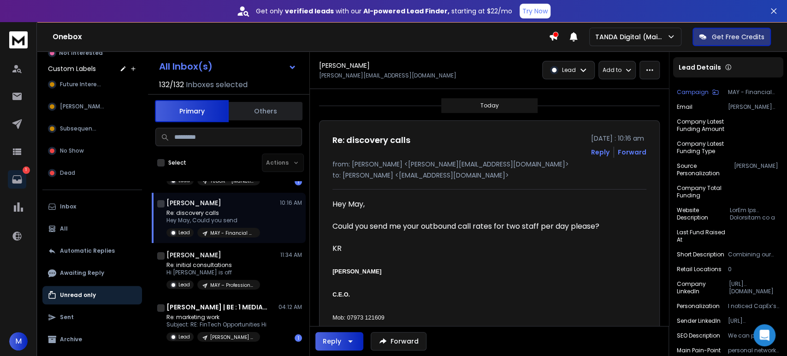
click at [523, 210] on div at bounding box center [466, 215] width 269 height 11
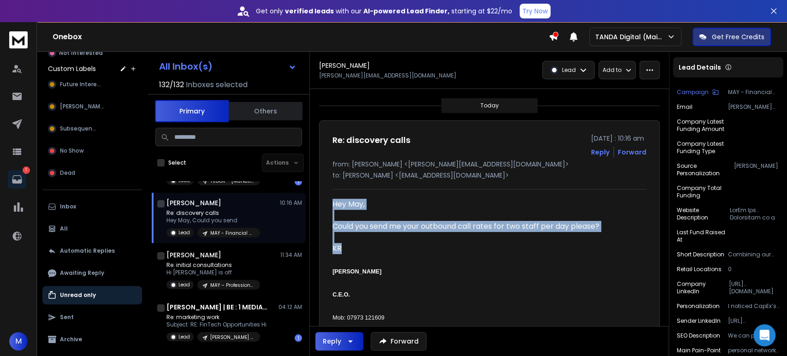
drag, startPoint x: 331, startPoint y: 199, endPoint x: 390, endPoint y: 262, distance: 85.8
copy div "Hey May, Could you send me your outbound call rates for two staff per day pleas…"
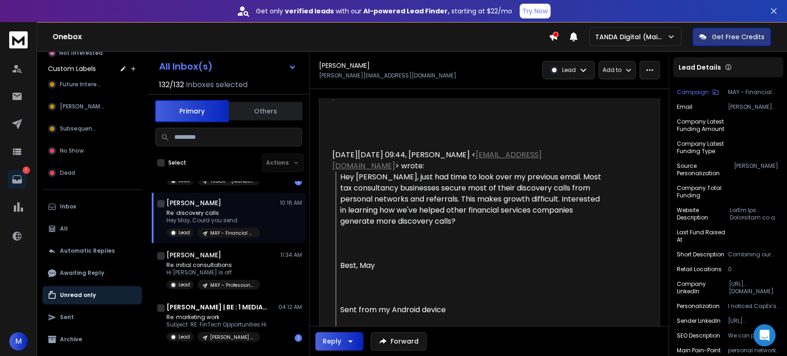
scroll to position [476, 0]
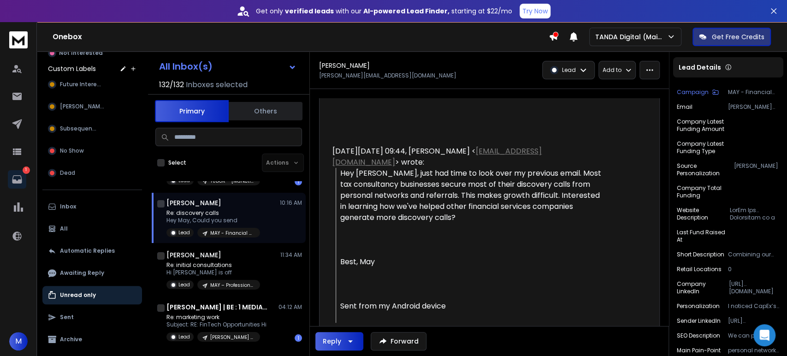
click at [337, 341] on div "Reply" at bounding box center [332, 341] width 18 height 9
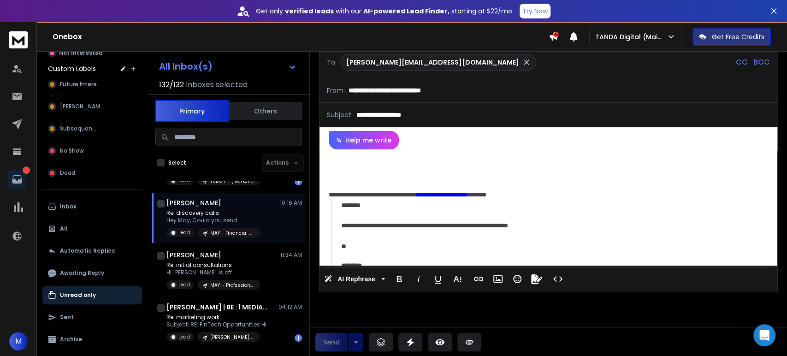
scroll to position [0, 0]
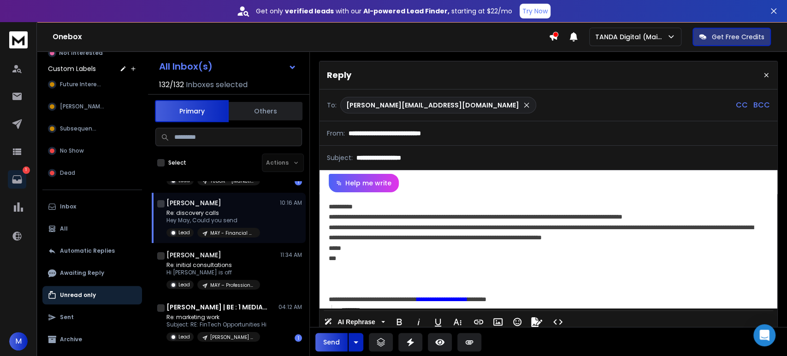
click at [360, 209] on p "**********" at bounding box center [543, 206] width 429 height 10
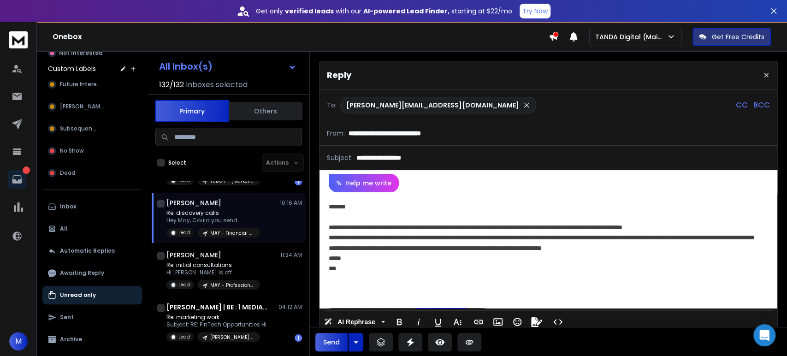
click at [697, 228] on p "**********" at bounding box center [543, 227] width 429 height 10
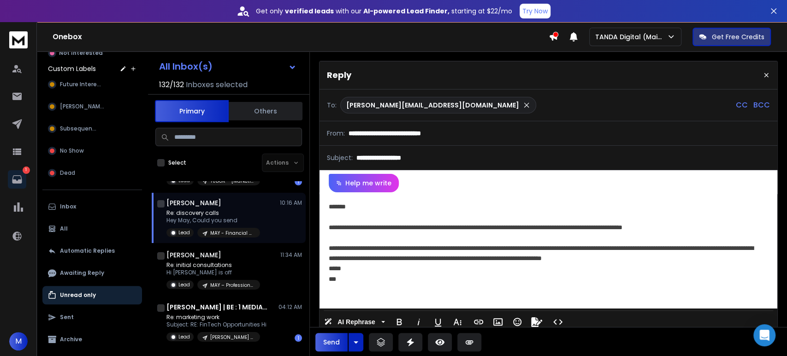
click at [714, 255] on p "**********" at bounding box center [543, 253] width 429 height 21
click at [325, 343] on button "Send" at bounding box center [331, 342] width 32 height 18
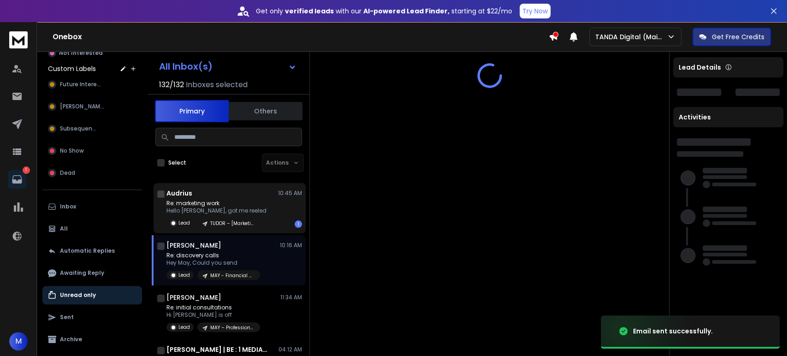
click at [227, 209] on p "Hello Tudor, got me reeled" at bounding box center [216, 210] width 100 height 7
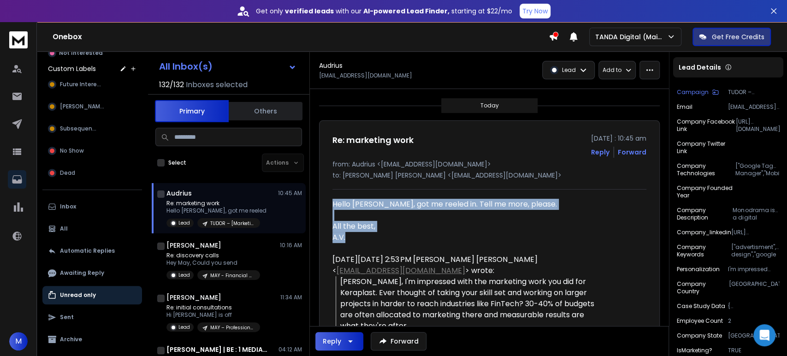
drag, startPoint x: 359, startPoint y: 235, endPoint x: 322, endPoint y: 189, distance: 59.1
click at [322, 189] on div "Re: marketing work 12 August 2025 : 10:45 am Reply Forward from: Audrius <audri…" at bounding box center [489, 302] width 341 height 365
copy div "Hello Tudor, got me reeled in. Tell me more, please. All the best, A.V."
click at [335, 344] on div "Reply" at bounding box center [332, 341] width 18 height 9
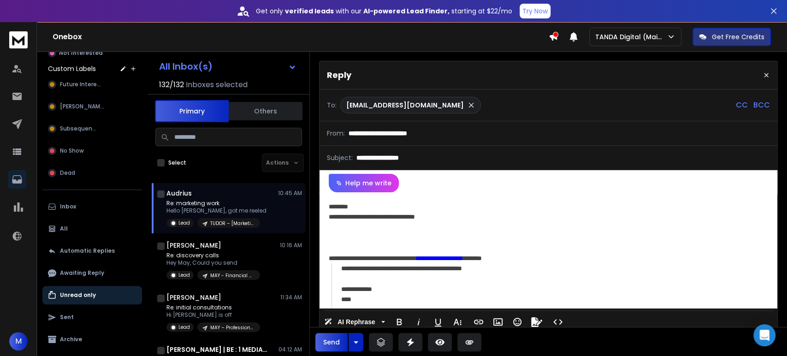
click at [348, 205] on p "********" at bounding box center [543, 206] width 429 height 10
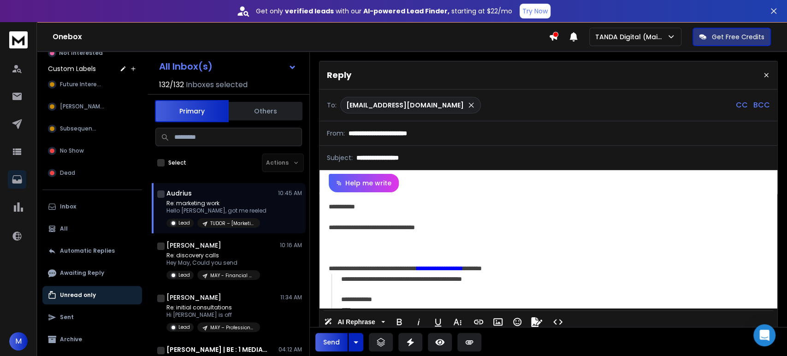
click at [410, 244] on div at bounding box center [548, 248] width 439 height 10
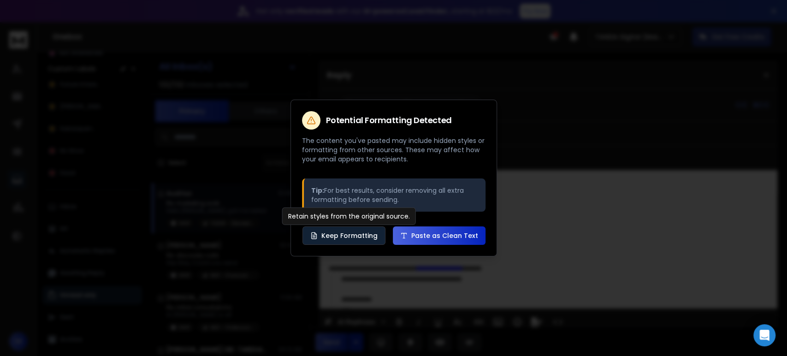
click at [367, 234] on button "Keep Formatting" at bounding box center [343, 235] width 83 height 18
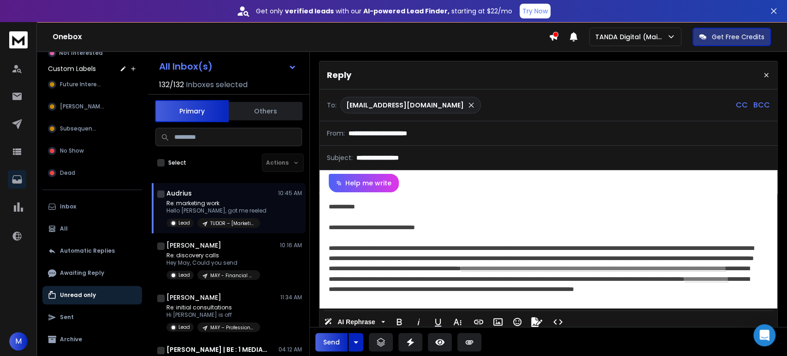
click at [713, 248] on div "**********" at bounding box center [543, 274] width 429 height 62
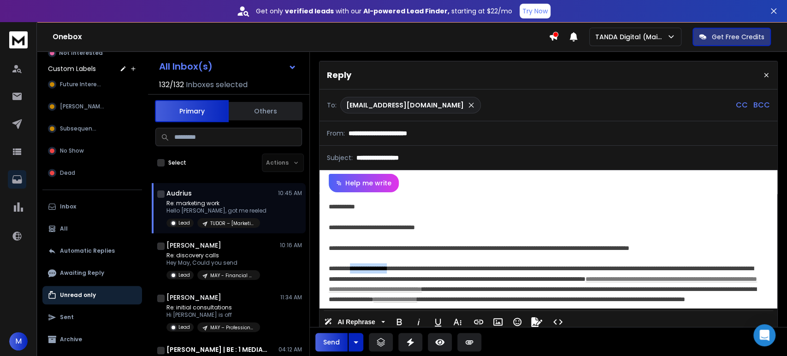
drag, startPoint x: 397, startPoint y: 272, endPoint x: 354, endPoint y: 271, distance: 43.3
click at [354, 271] on div "**********" at bounding box center [543, 279] width 429 height 72
click at [593, 269] on div "**********" at bounding box center [543, 279] width 429 height 72
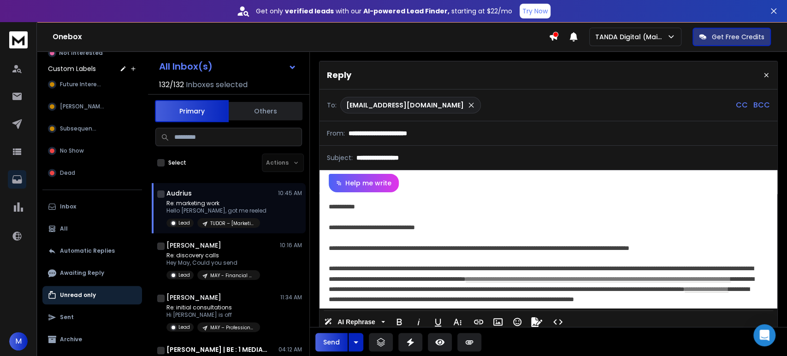
click at [551, 278] on div "**********" at bounding box center [543, 279] width 429 height 72
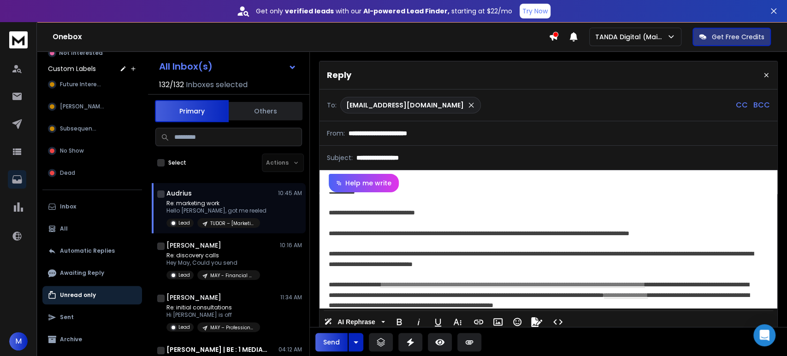
scroll to position [25, 0]
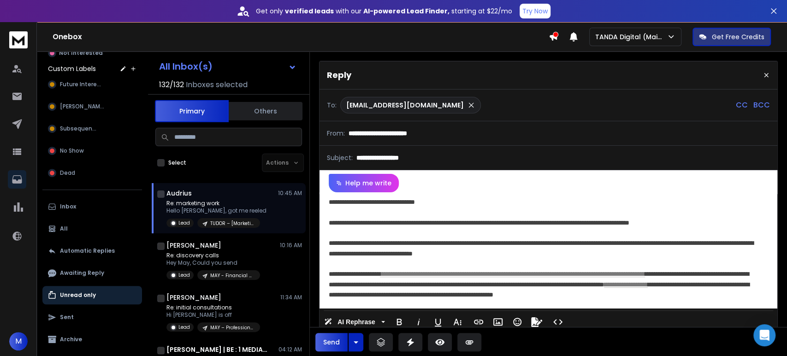
click at [733, 271] on div "**********" at bounding box center [543, 259] width 429 height 83
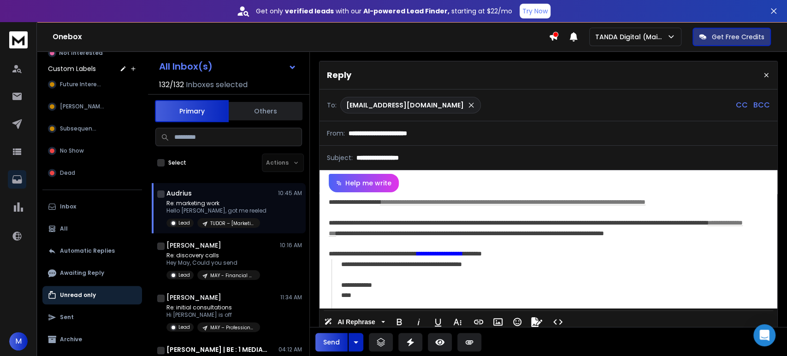
scroll to position [99, 0]
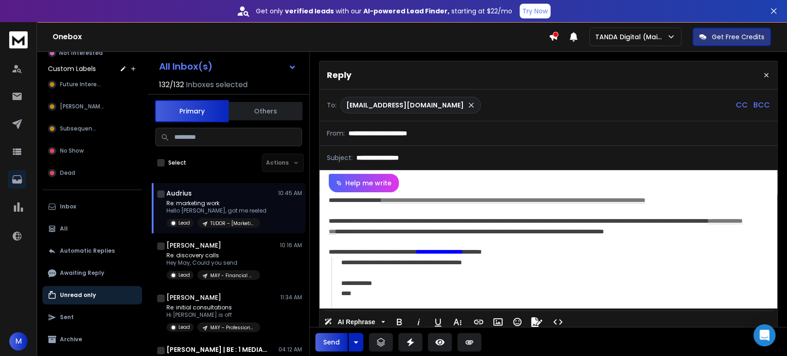
click at [679, 220] on div "**********" at bounding box center [543, 190] width 429 height 93
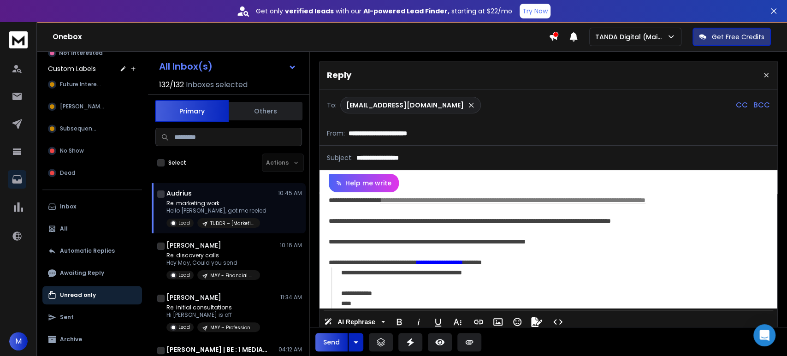
scroll to position [109, 0]
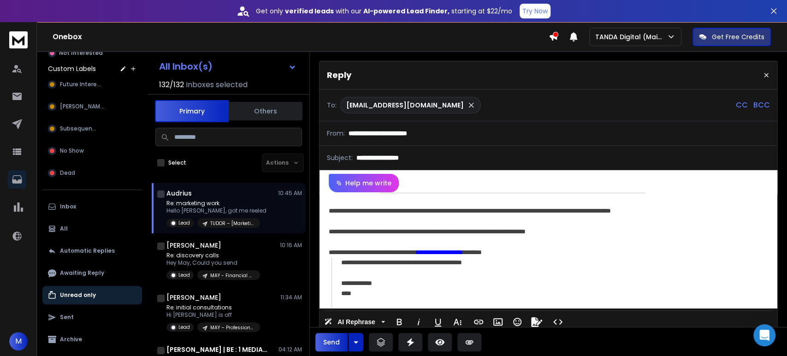
click at [426, 235] on div "**********" at bounding box center [543, 185] width 429 height 103
click at [520, 230] on div "**********" at bounding box center [543, 185] width 429 height 103
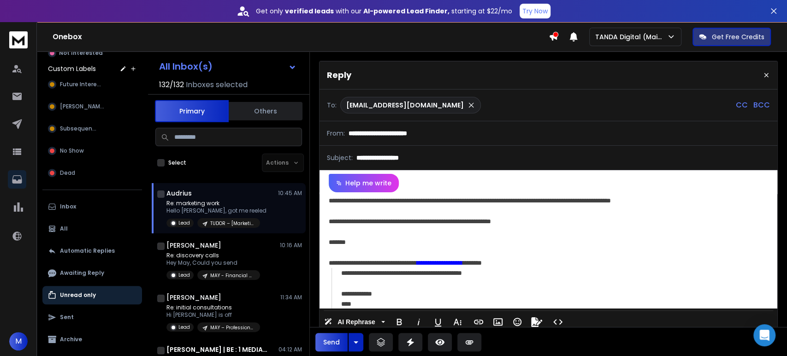
scroll to position [130, 0]
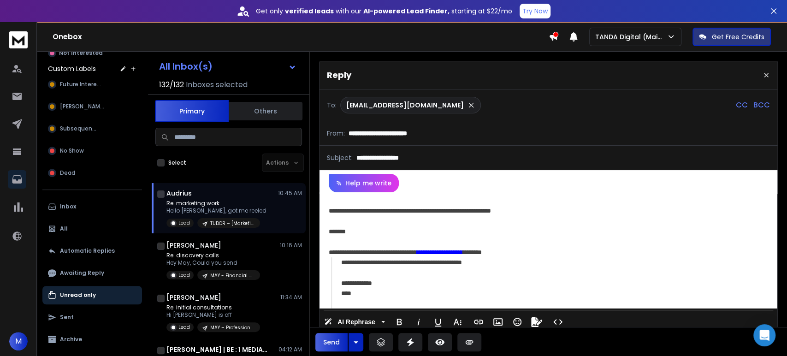
click at [373, 234] on div "**********" at bounding box center [543, 175] width 429 height 124
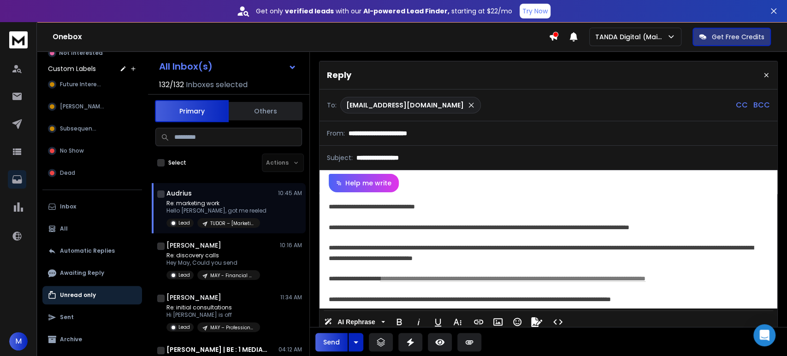
scroll to position [11, 0]
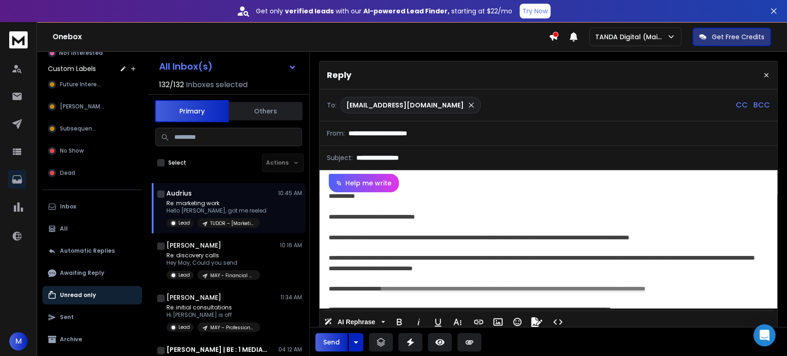
click at [335, 336] on button "Send" at bounding box center [331, 342] width 32 height 18
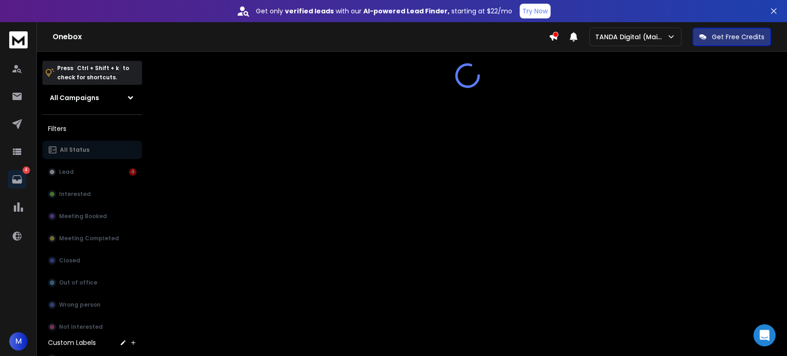
click at [65, 166] on div "All Status Lead 4 Interested Meeting Booked Meeting Completed Closed Out of off…" at bounding box center [92, 238] width 100 height 195
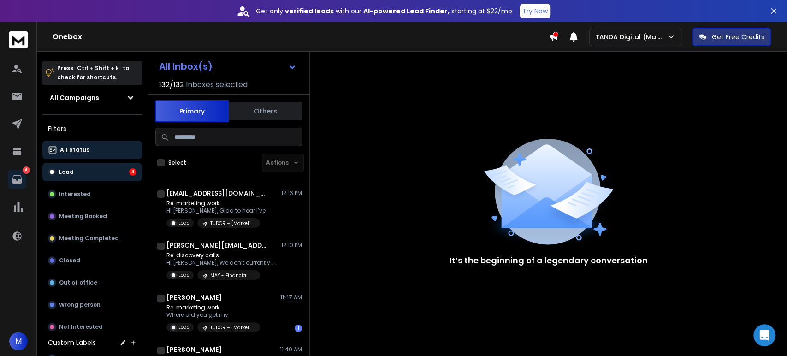
click at [54, 173] on span at bounding box center [52, 172] width 8 height 8
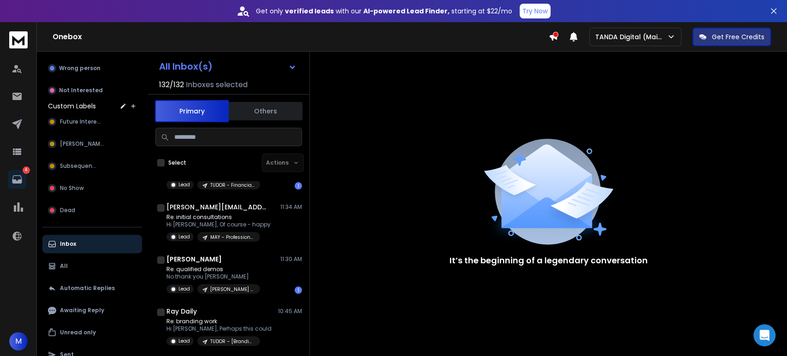
scroll to position [238, 0]
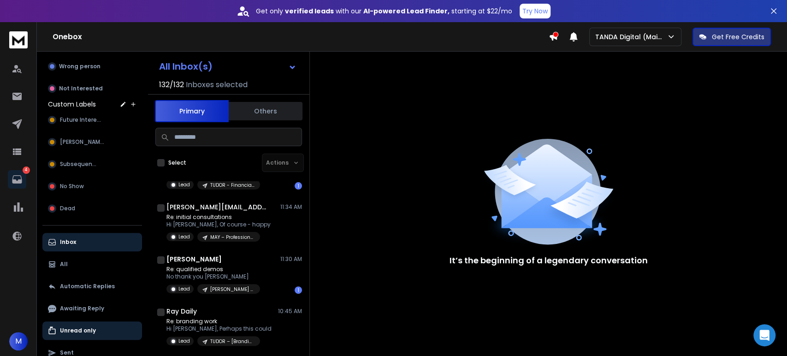
click at [103, 331] on button "Unread only" at bounding box center [92, 330] width 100 height 18
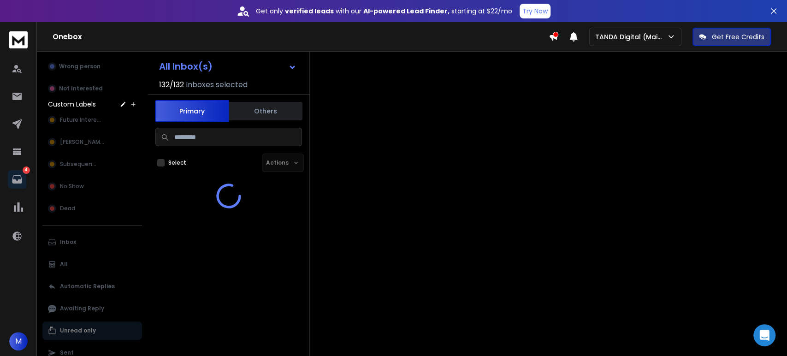
scroll to position [0, 0]
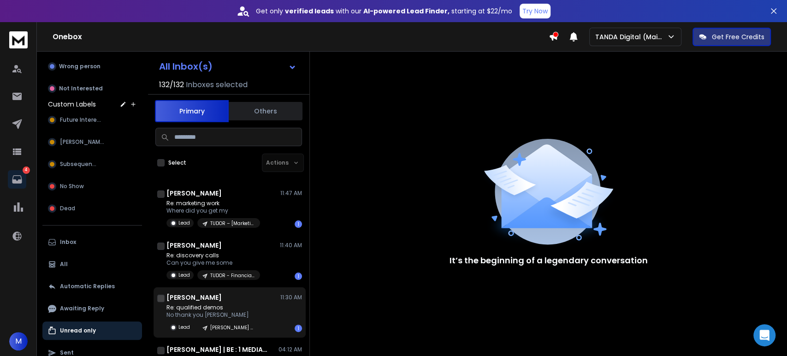
click at [246, 311] on p "No thank you [PERSON_NAME]" at bounding box center [213, 314] width 94 height 7
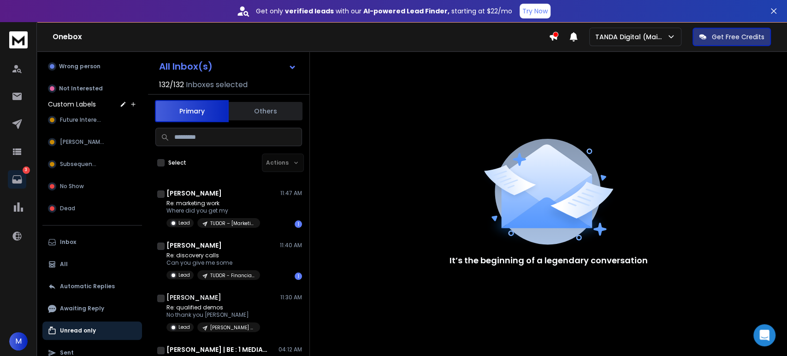
click at [576, 66] on div "It’s the beginning of a legendary conversation" at bounding box center [548, 203] width 477 height 302
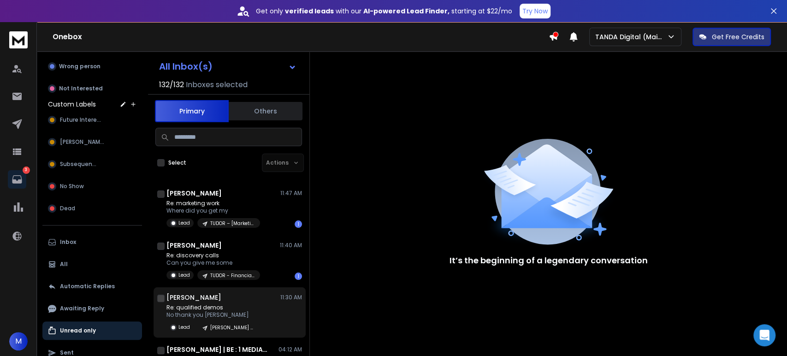
click at [193, 297] on h1 "[PERSON_NAME]" at bounding box center [193, 297] width 55 height 9
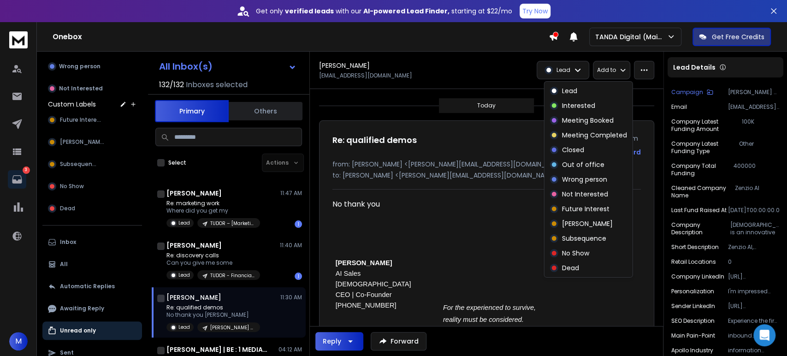
click at [581, 66] on icon at bounding box center [577, 69] width 7 height 7
click at [568, 191] on p "Not Interested" at bounding box center [585, 193] width 46 height 9
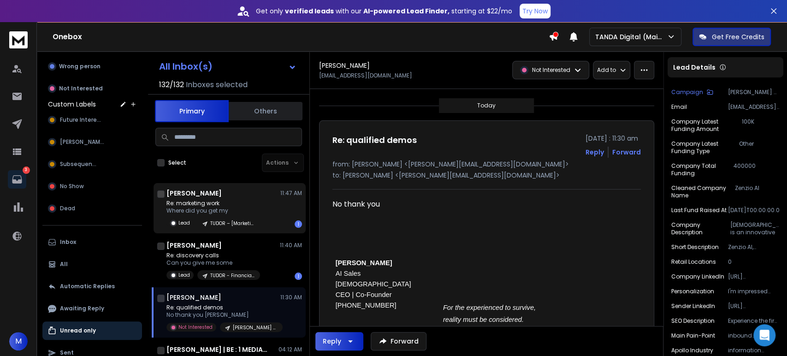
click at [254, 201] on p "Re: marketing work" at bounding box center [213, 203] width 94 height 7
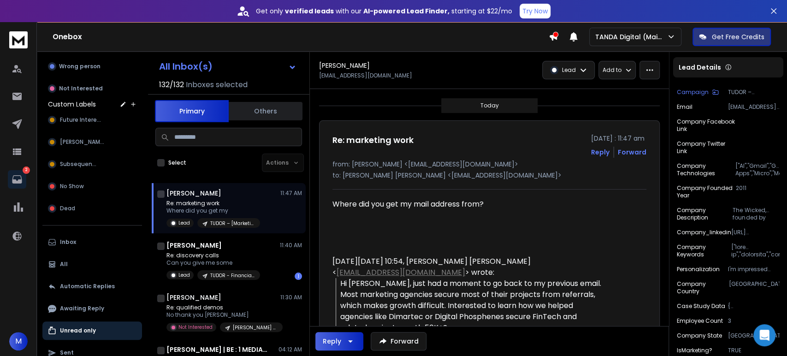
click at [409, 200] on div "Where did you get my mail address from?" at bounding box center [466, 216] width 269 height 35
copy div "Where did you get my mail address from?"
click at [335, 337] on div "Reply" at bounding box center [332, 341] width 18 height 9
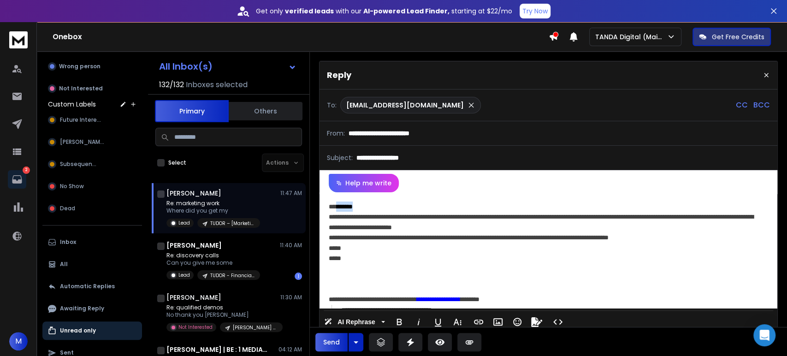
drag, startPoint x: 369, startPoint y: 205, endPoint x: 336, endPoint y: 205, distance: 32.7
click at [336, 205] on p "**********" at bounding box center [543, 206] width 429 height 10
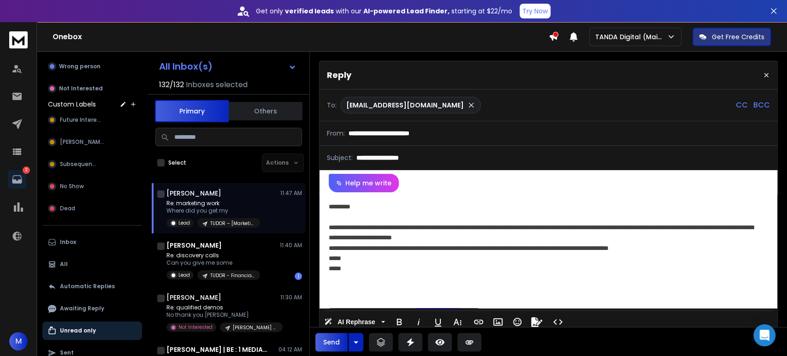
click at [513, 236] on p "**********" at bounding box center [543, 232] width 429 height 21
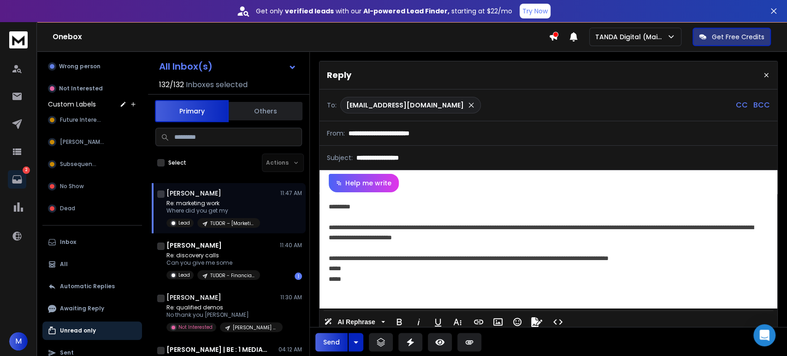
click at [679, 255] on p "**********" at bounding box center [543, 258] width 429 height 10
click at [526, 278] on p "**********" at bounding box center [543, 268] width 429 height 31
click at [359, 209] on p "*********" at bounding box center [543, 211] width 429 height 21
click at [526, 280] on p "**********" at bounding box center [543, 268] width 429 height 31
click at [585, 280] on p "**********" at bounding box center [543, 268] width 429 height 31
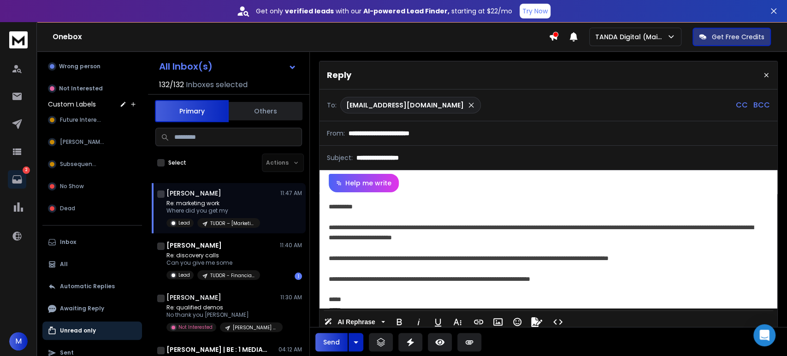
click at [331, 340] on button "Send" at bounding box center [331, 342] width 32 height 18
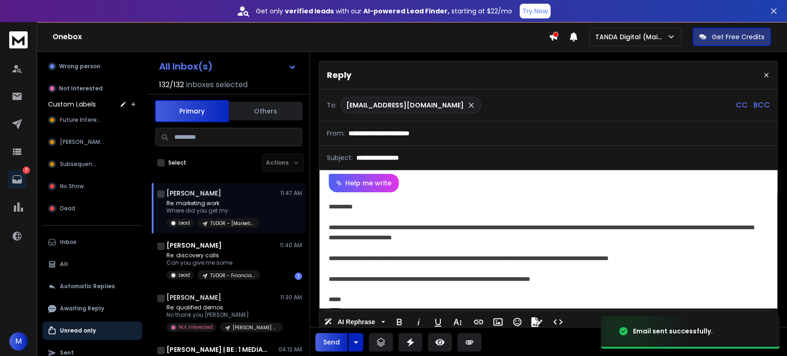
scroll to position [42, 0]
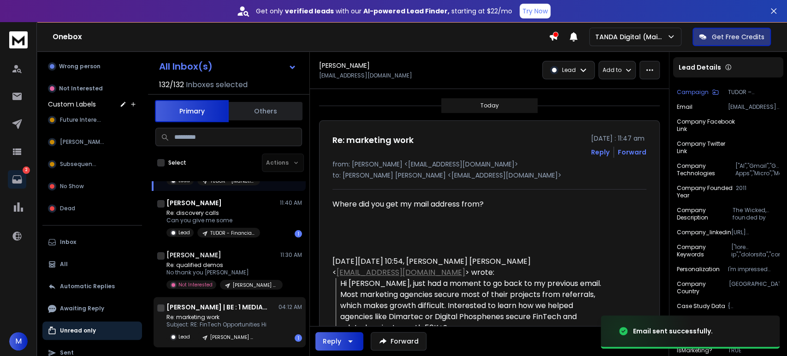
click at [236, 312] on div "[PERSON_NAME] | BE : 1 MEDIA ™ 04:12 AM Re: marketing work Subject: RE: FinTech…" at bounding box center [234, 321] width 136 height 39
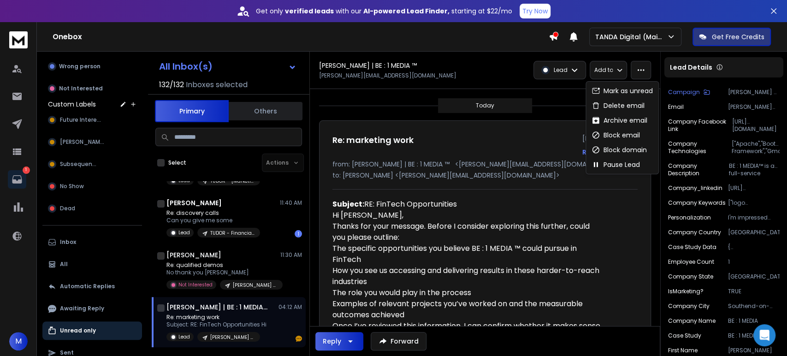
click at [645, 66] on icon "button" at bounding box center [641, 70] width 8 height 8
click at [636, 86] on div "Mark as unread" at bounding box center [621, 90] width 61 height 9
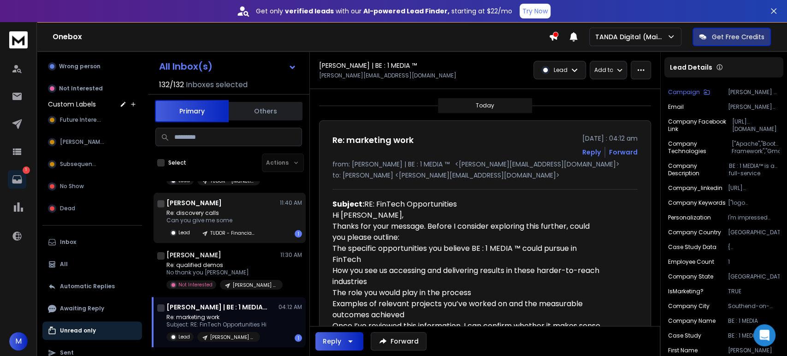
click at [225, 202] on div "[PERSON_NAME] 11:40 AM" at bounding box center [234, 202] width 136 height 9
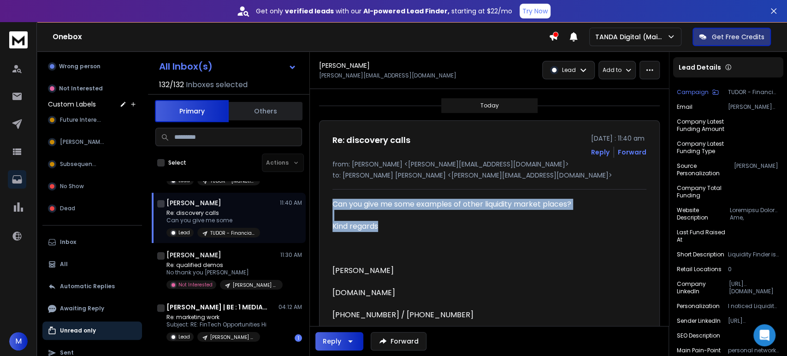
drag, startPoint x: 328, startPoint y: 201, endPoint x: 396, endPoint y: 231, distance: 74.7
click at [396, 231] on div "Kind regards [PERSON_NAME] [DOMAIN_NAME] [PHONE_NUMBER] / [PHONE_NUMBER] ‘The n…" at bounding box center [466, 331] width 269 height 221
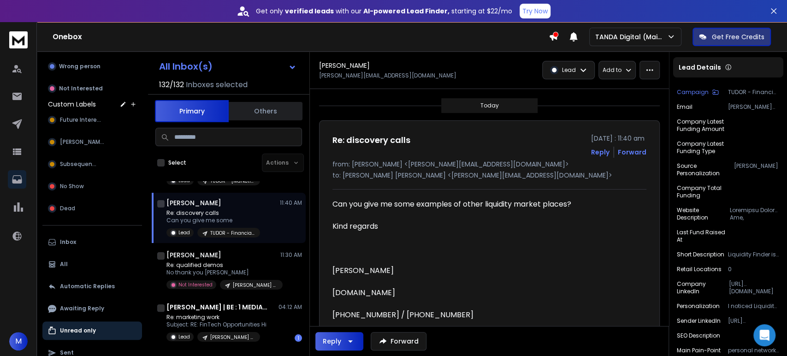
click at [164, 201] on button "button" at bounding box center [160, 203] width 7 height 7
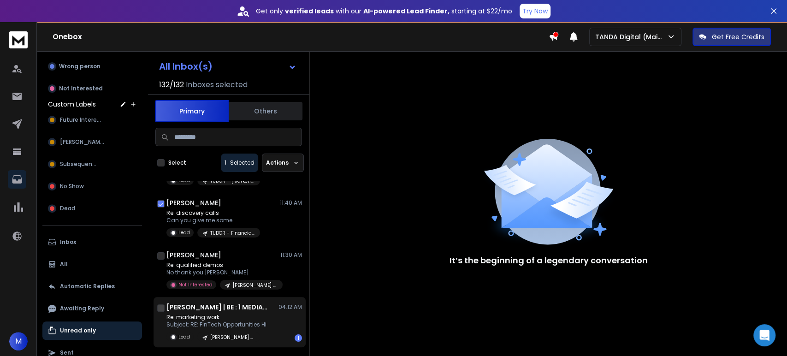
click at [160, 309] on button "button" at bounding box center [160, 307] width 7 height 7
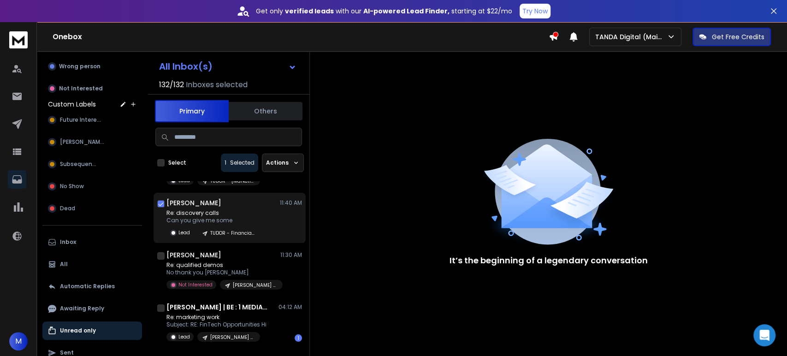
click at [159, 203] on button "button" at bounding box center [160, 203] width 7 height 7
click at [228, 198] on div "[PERSON_NAME] 11:40 AM" at bounding box center [234, 202] width 136 height 9
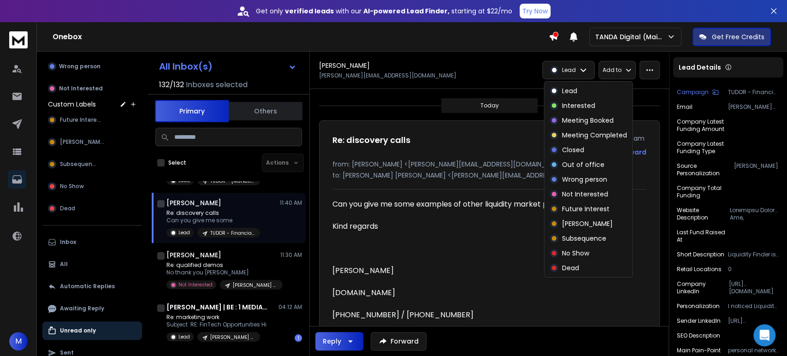
click at [577, 65] on div "Lead" at bounding box center [569, 70] width 52 height 18
click at [572, 220] on p "[PERSON_NAME]" at bounding box center [587, 223] width 51 height 9
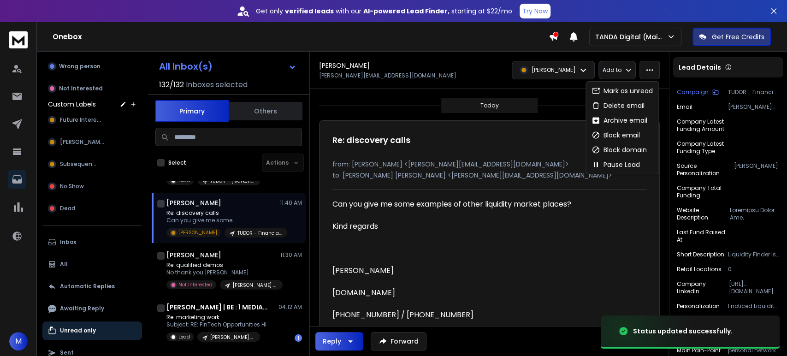
click at [649, 78] on button "button" at bounding box center [649, 70] width 20 height 18
click at [632, 85] on div "Mark as unread" at bounding box center [622, 90] width 69 height 15
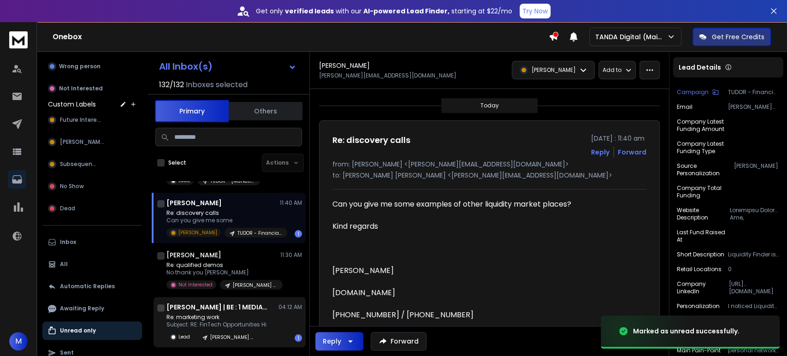
click at [217, 315] on p "Re: marketing work" at bounding box center [216, 316] width 100 height 7
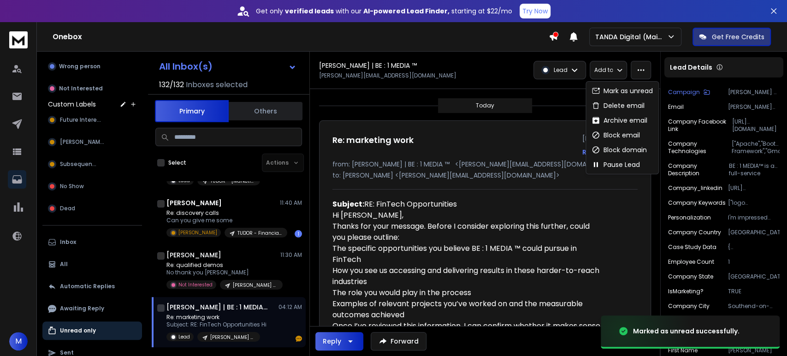
click at [644, 69] on icon "button" at bounding box center [641, 69] width 7 height 1
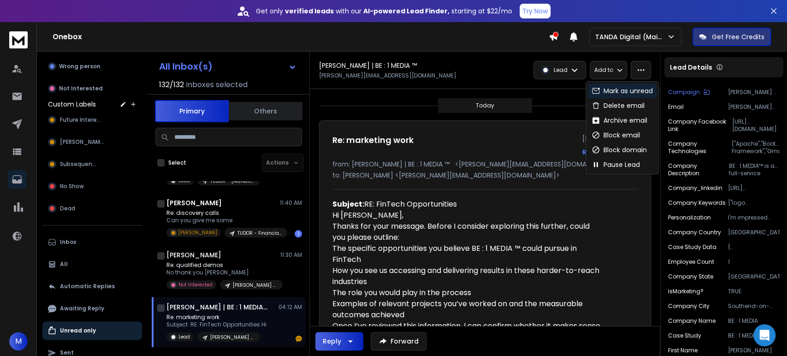
click at [631, 91] on div "Mark as unread" at bounding box center [621, 90] width 61 height 9
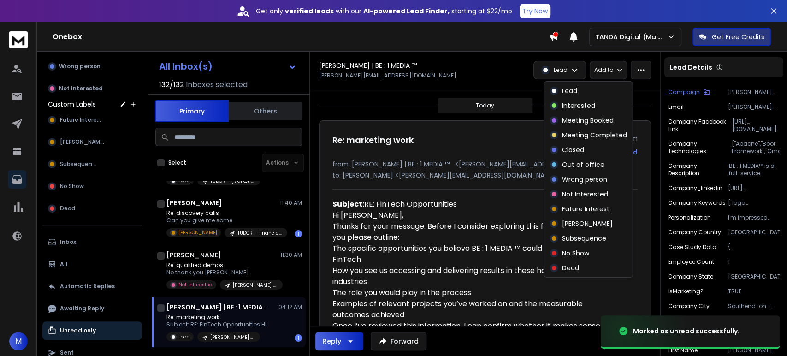
click at [565, 66] on p "Lead" at bounding box center [560, 69] width 14 height 7
click at [567, 224] on p "[PERSON_NAME]" at bounding box center [587, 223] width 51 height 9
